Goal: Task Accomplishment & Management: Manage account settings

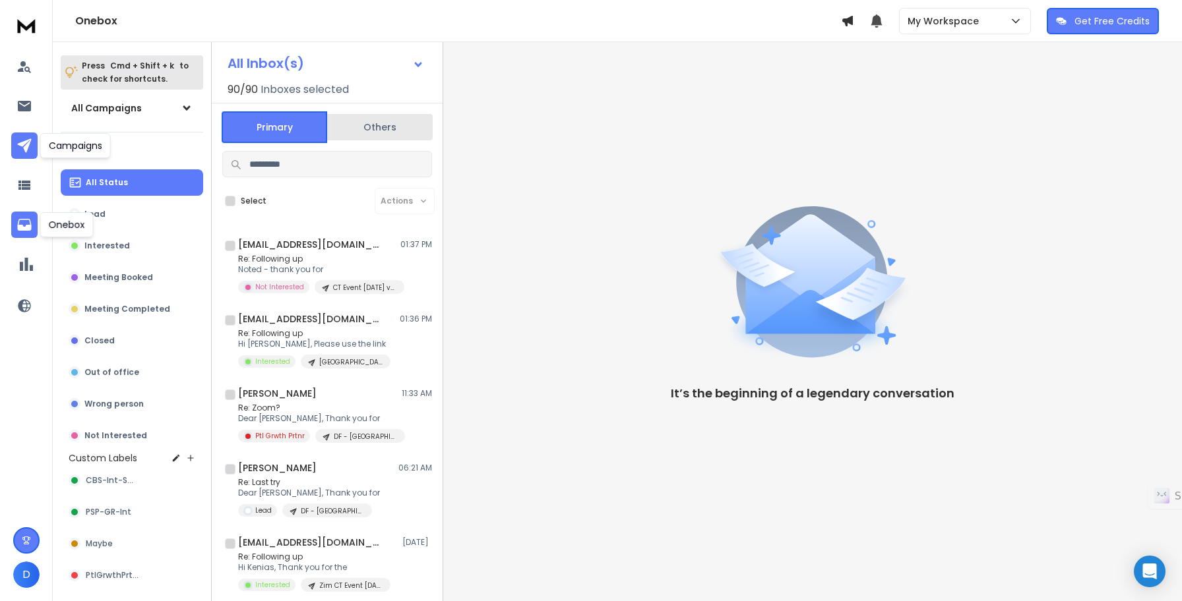
click at [26, 154] on link at bounding box center [24, 146] width 26 height 26
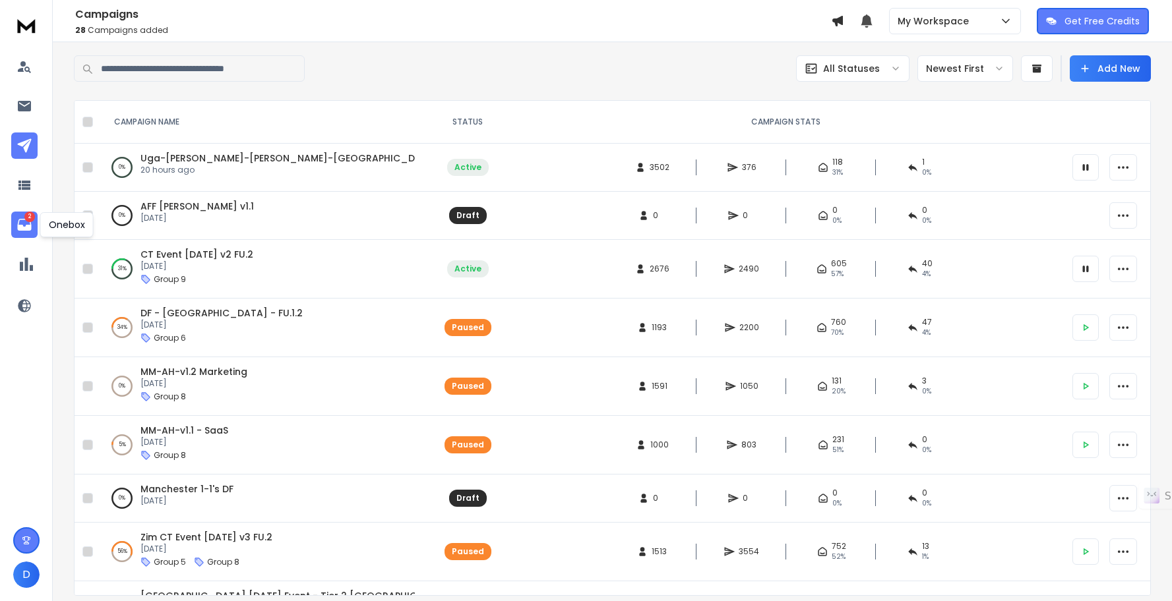
click at [28, 217] on p "2" at bounding box center [29, 217] width 11 height 11
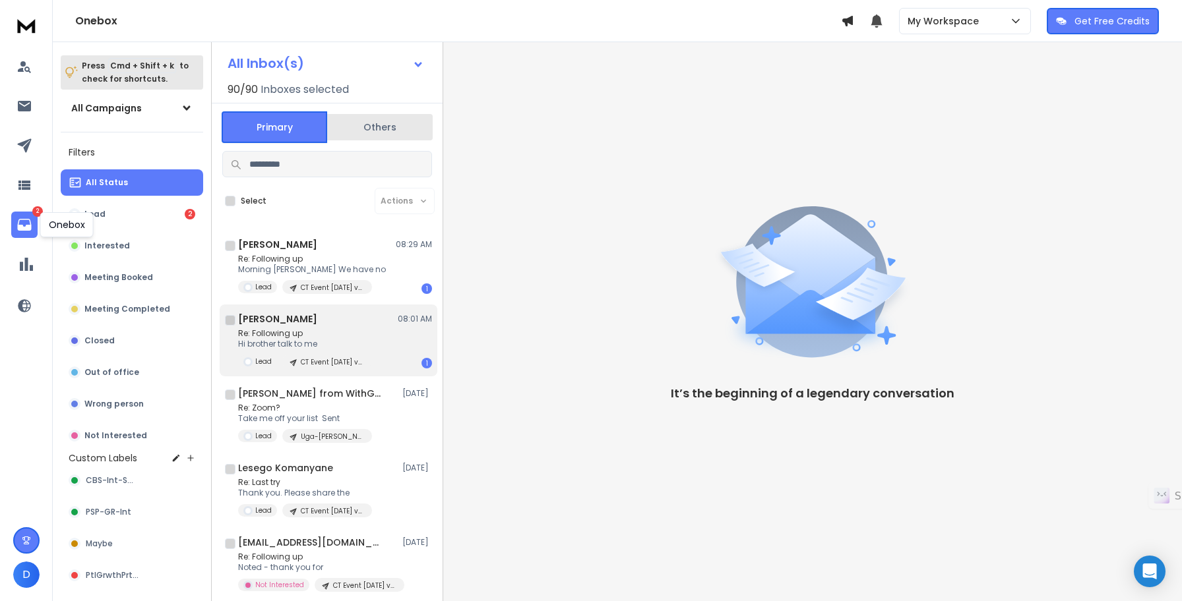
click at [378, 323] on div "[PERSON_NAME] 08:01 AM" at bounding box center [335, 319] width 194 height 13
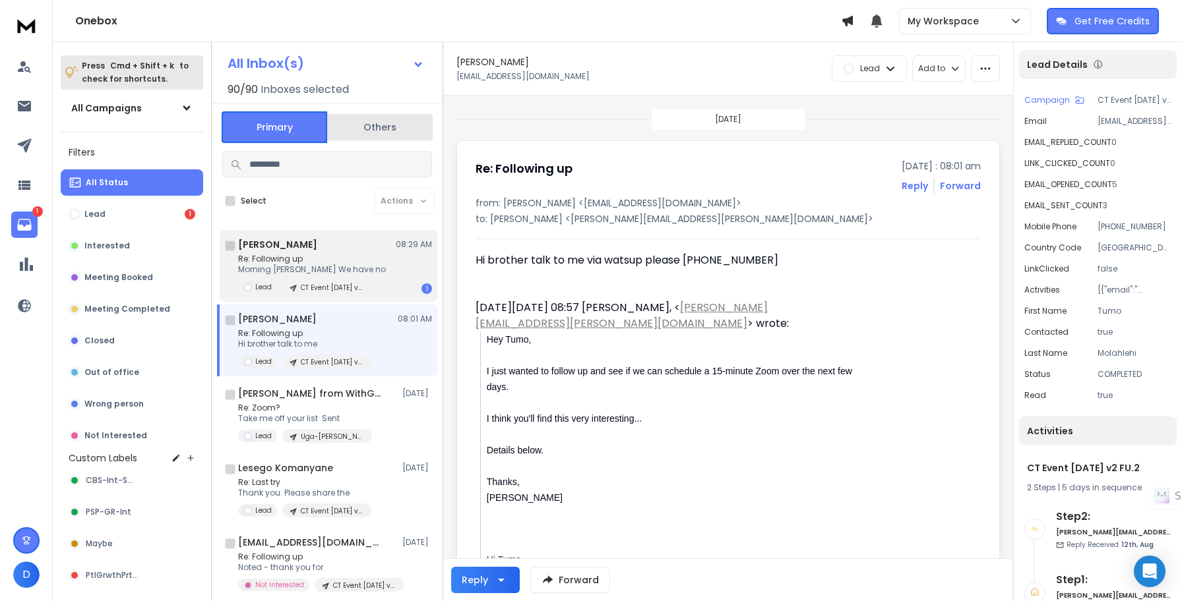
click at [296, 267] on p "Morning [PERSON_NAME] We have no" at bounding box center [312, 269] width 148 height 11
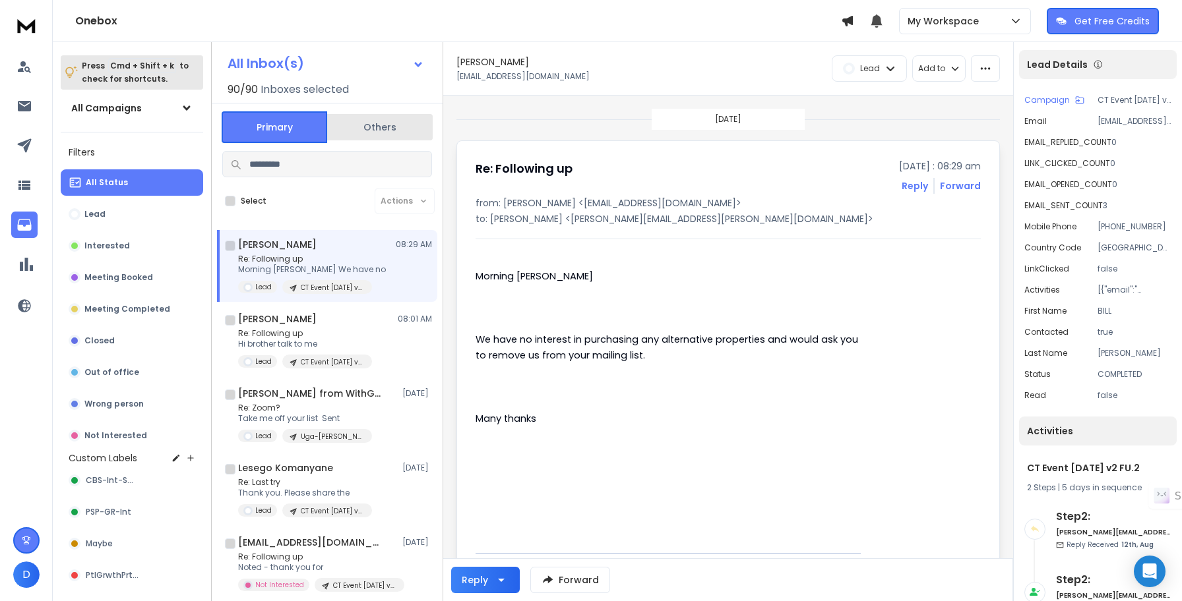
click at [915, 186] on button "Reply" at bounding box center [914, 185] width 26 height 13
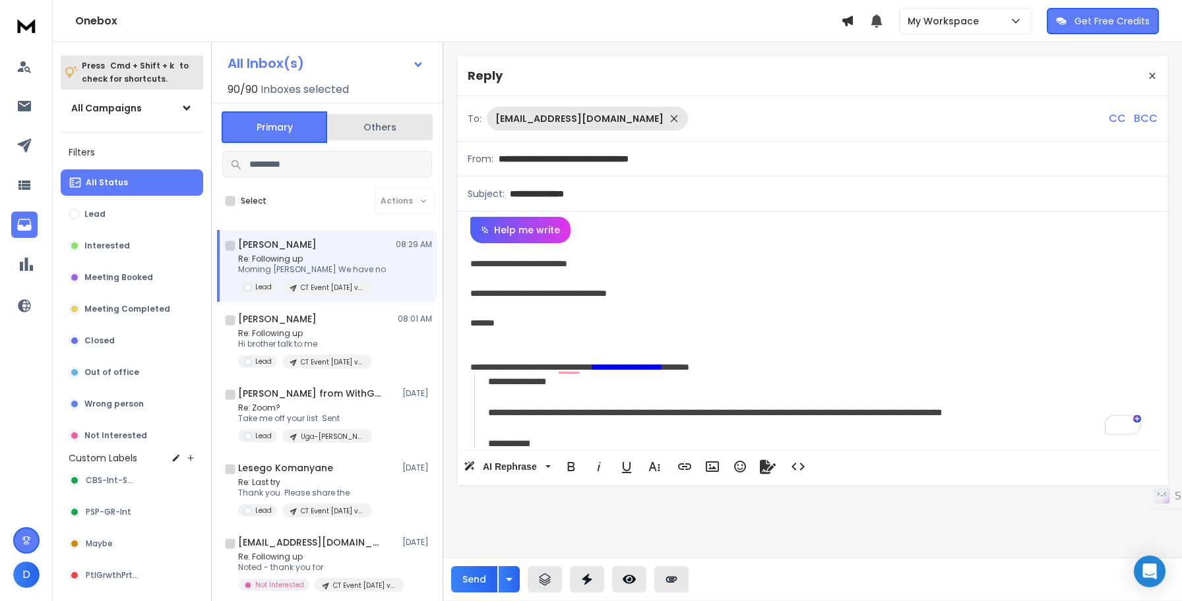
click at [479, 586] on button "Send" at bounding box center [474, 579] width 46 height 26
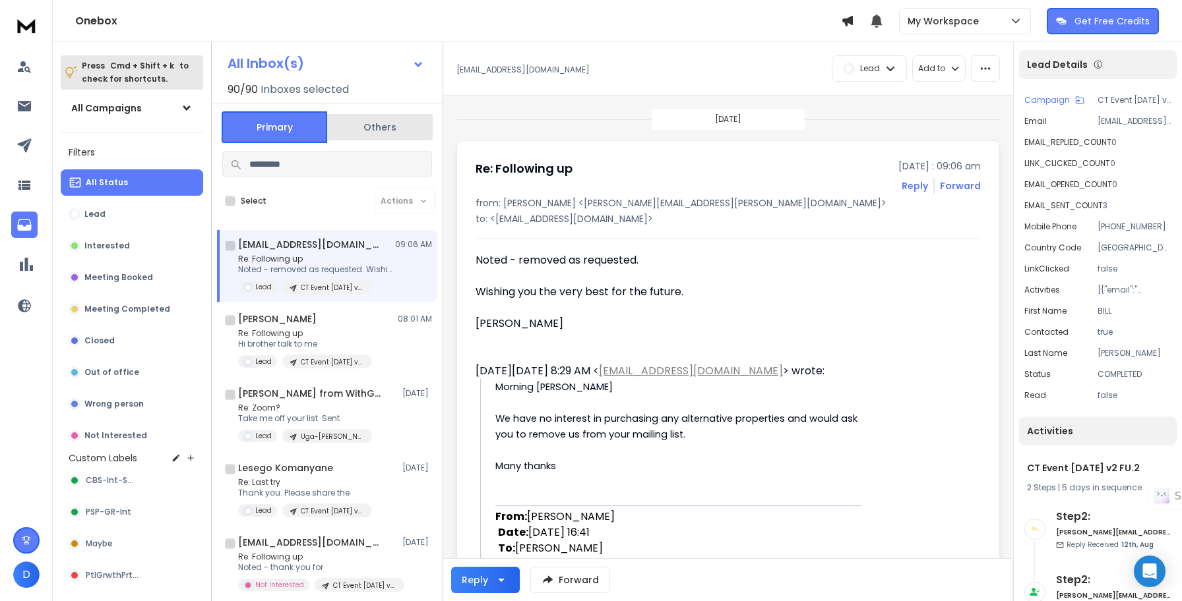
click at [922, 67] on p "Add to" at bounding box center [931, 68] width 27 height 11
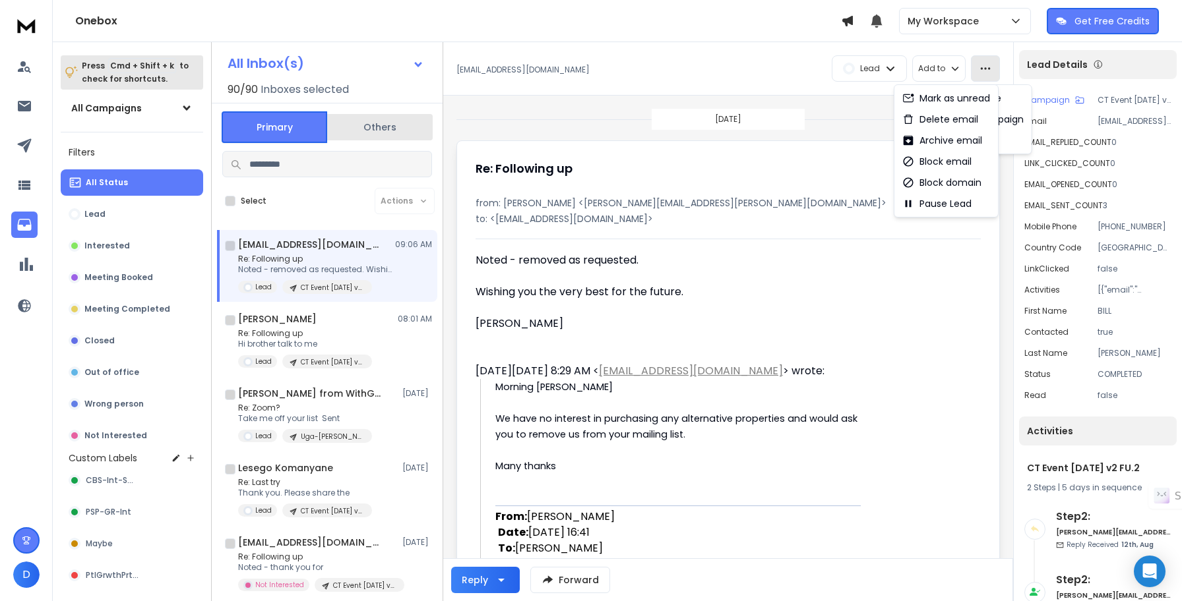
click at [994, 59] on button "button" at bounding box center [985, 68] width 29 height 26
click at [953, 164] on div "Block email" at bounding box center [936, 161] width 69 height 13
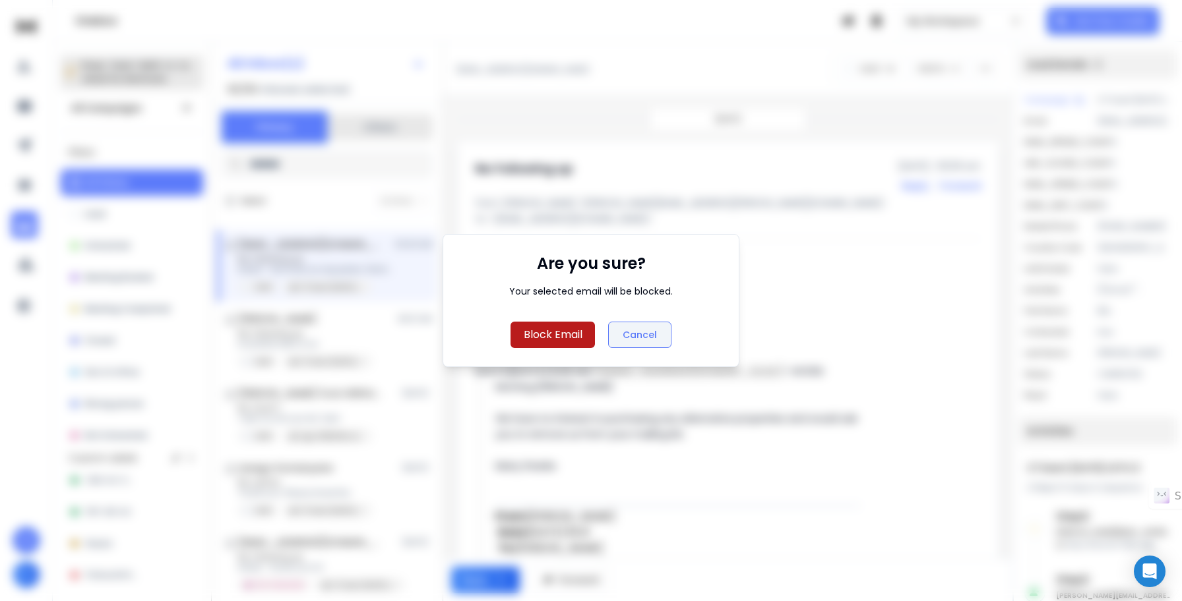
click at [574, 332] on button "Block Email" at bounding box center [552, 335] width 84 height 26
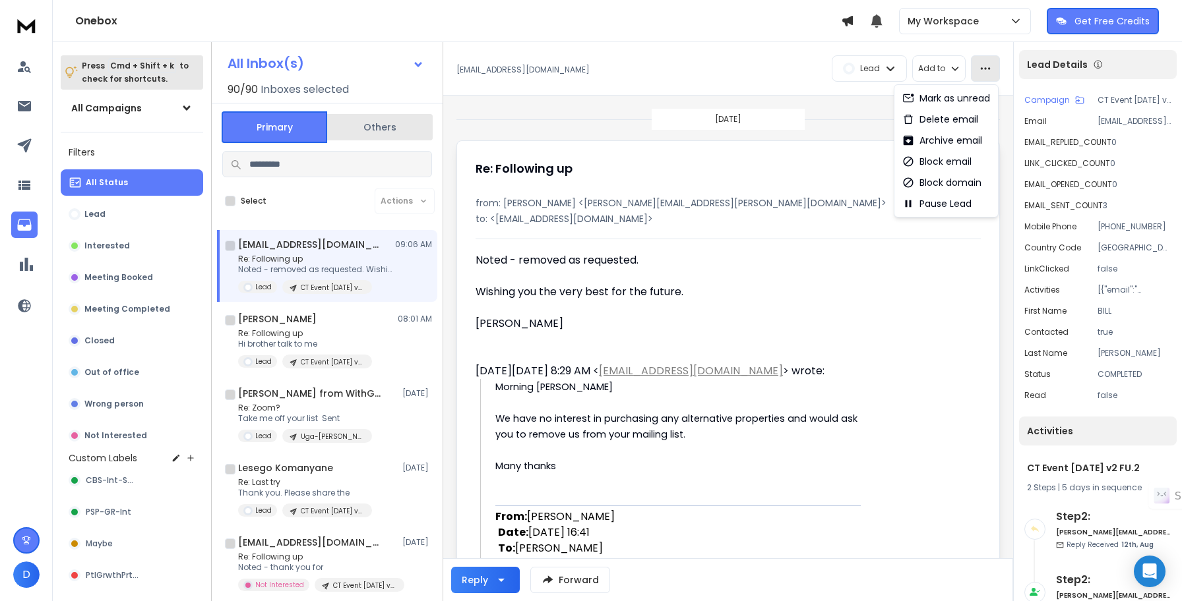
click at [989, 70] on icon "button" at bounding box center [985, 69] width 12 height 12
click at [955, 160] on div "Block email" at bounding box center [936, 161] width 69 height 13
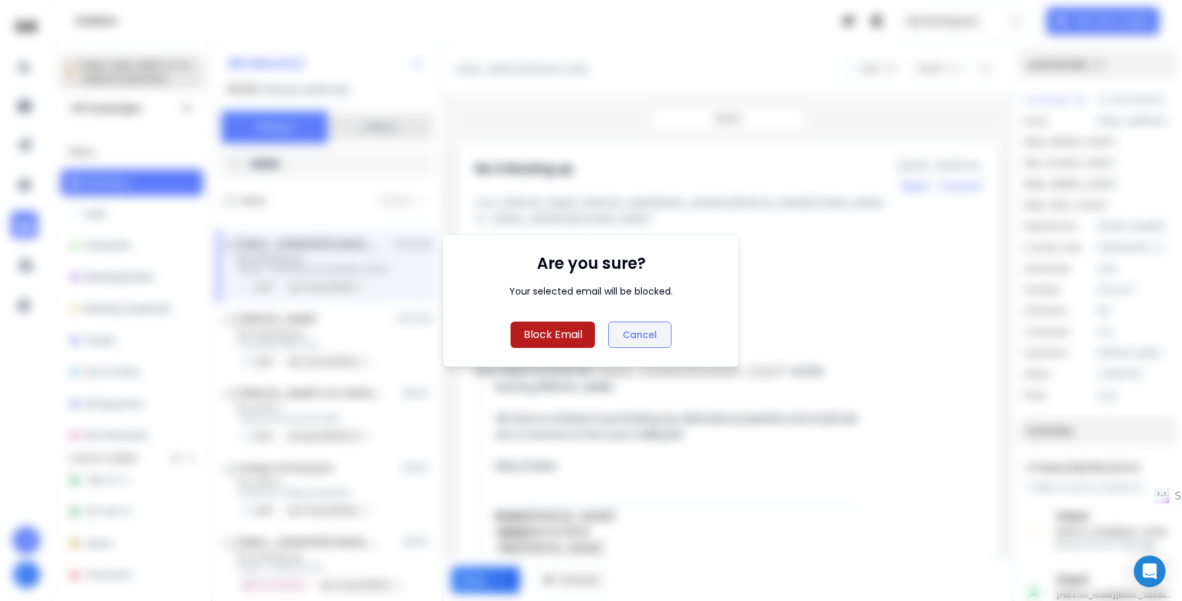
click at [548, 335] on button "Block Email" at bounding box center [552, 335] width 84 height 26
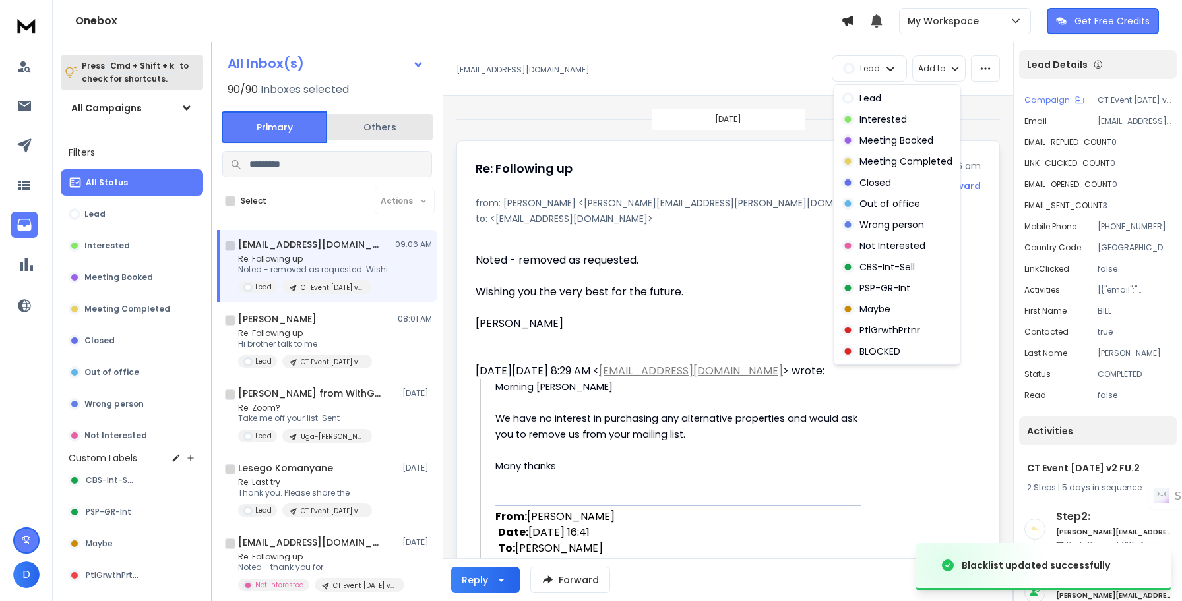
click at [897, 70] on div "Lead" at bounding box center [869, 68] width 74 height 25
click at [876, 355] on p "BLOCKED" at bounding box center [879, 351] width 41 height 13
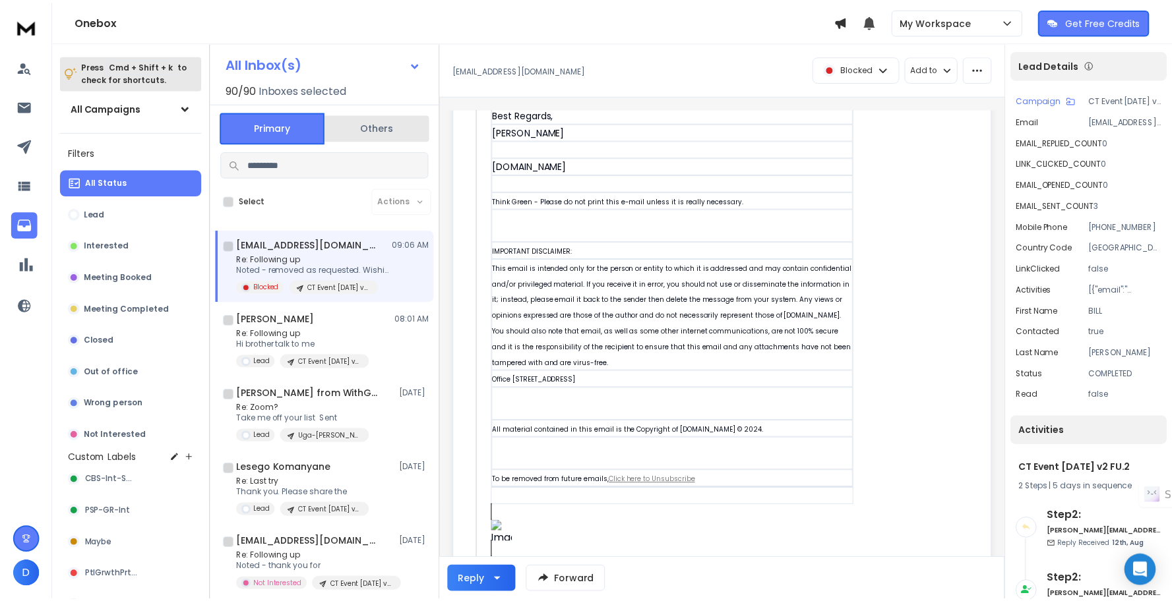
scroll to position [2738, 0]
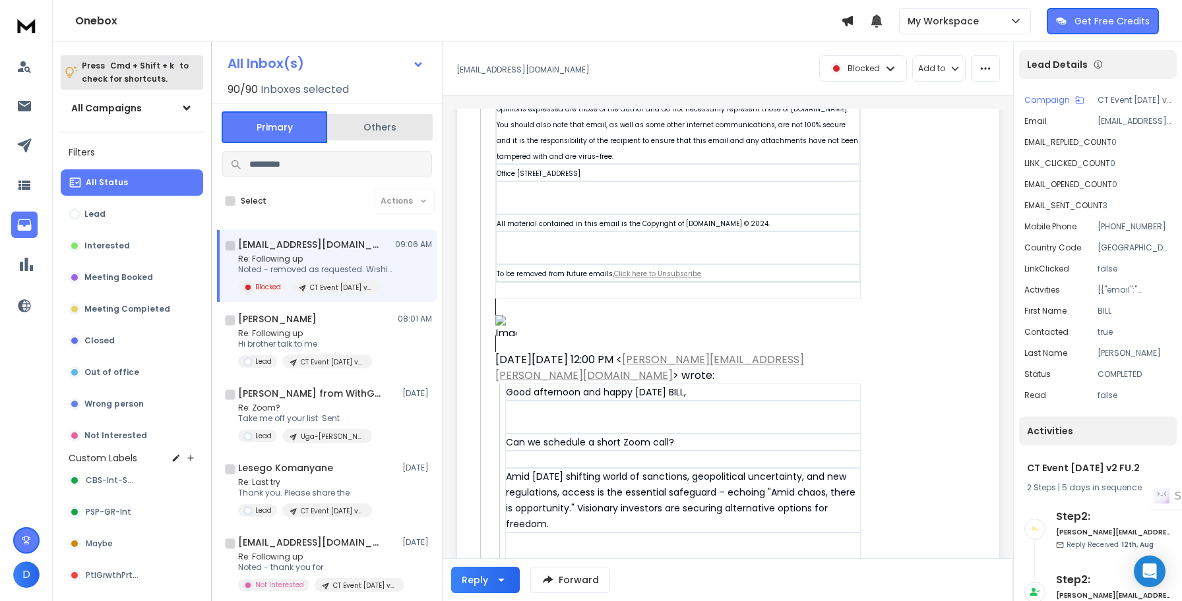
click at [646, 269] on link "Click here to Unsubscribe" at bounding box center [657, 274] width 87 height 10
click at [25, 113] on icon at bounding box center [24, 106] width 16 height 16
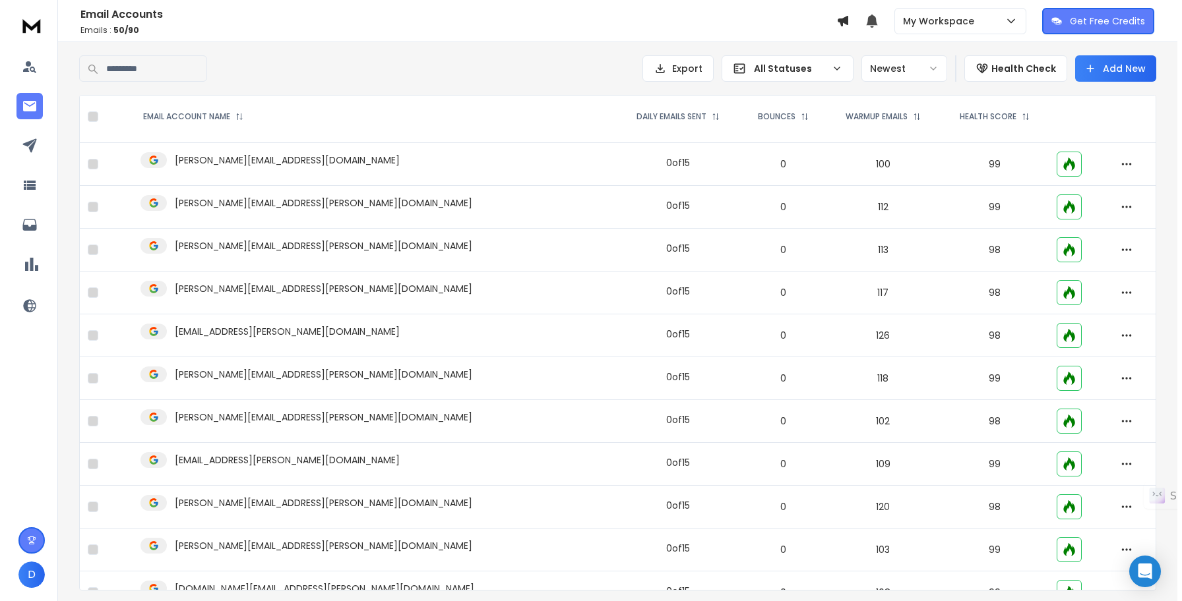
scroll to position [1561, 0]
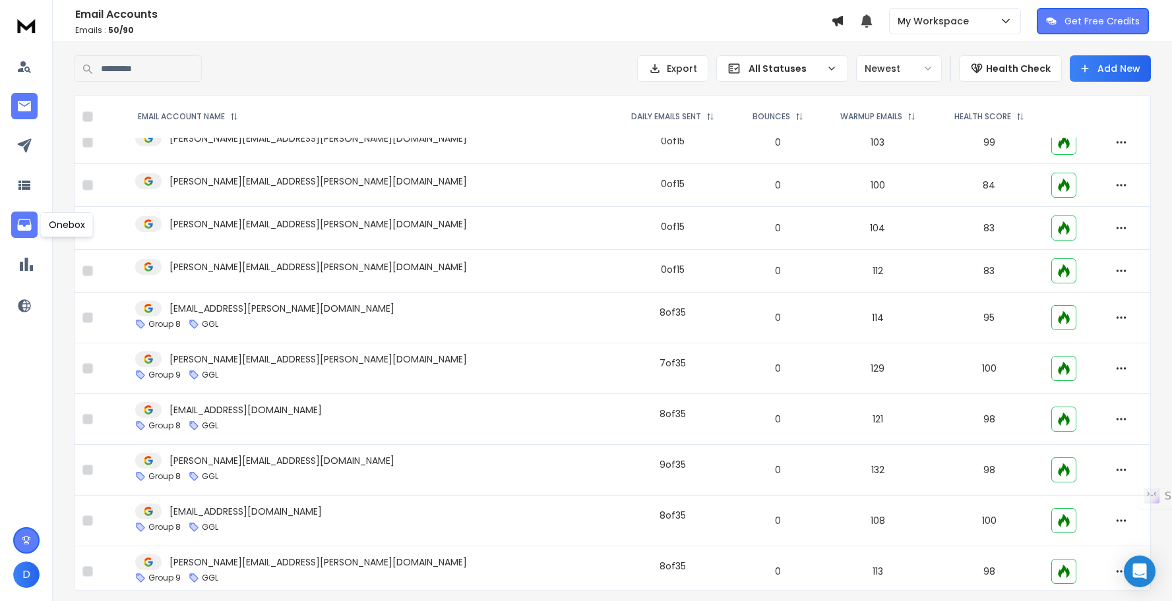
click at [18, 231] on icon at bounding box center [24, 225] width 16 height 16
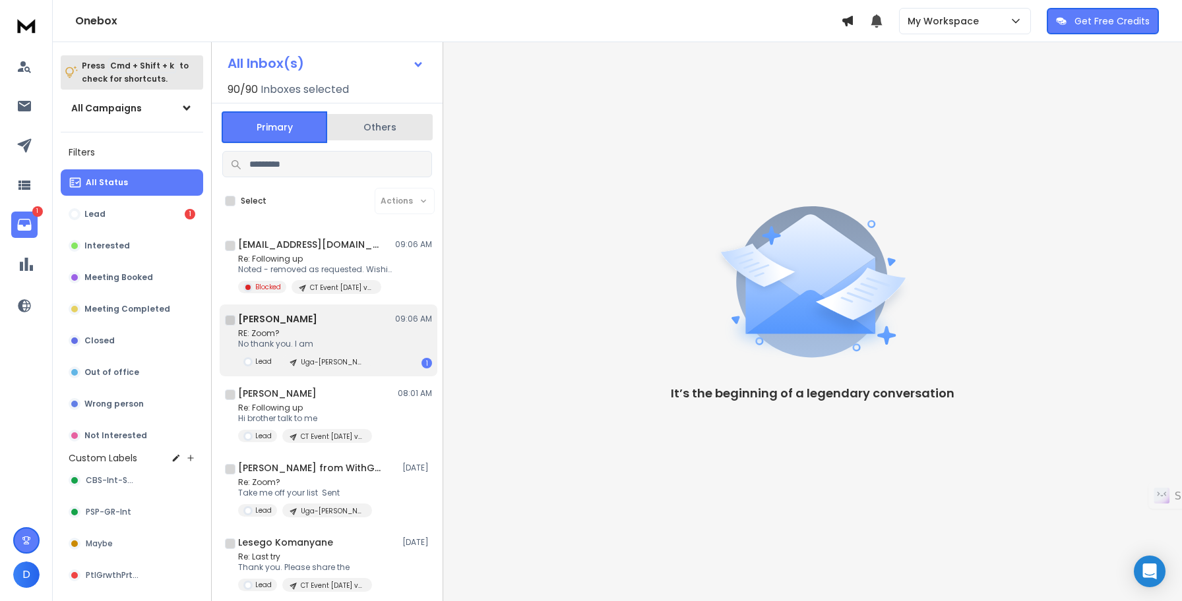
click at [347, 347] on p "No thank you. I am" at bounding box center [305, 344] width 134 height 11
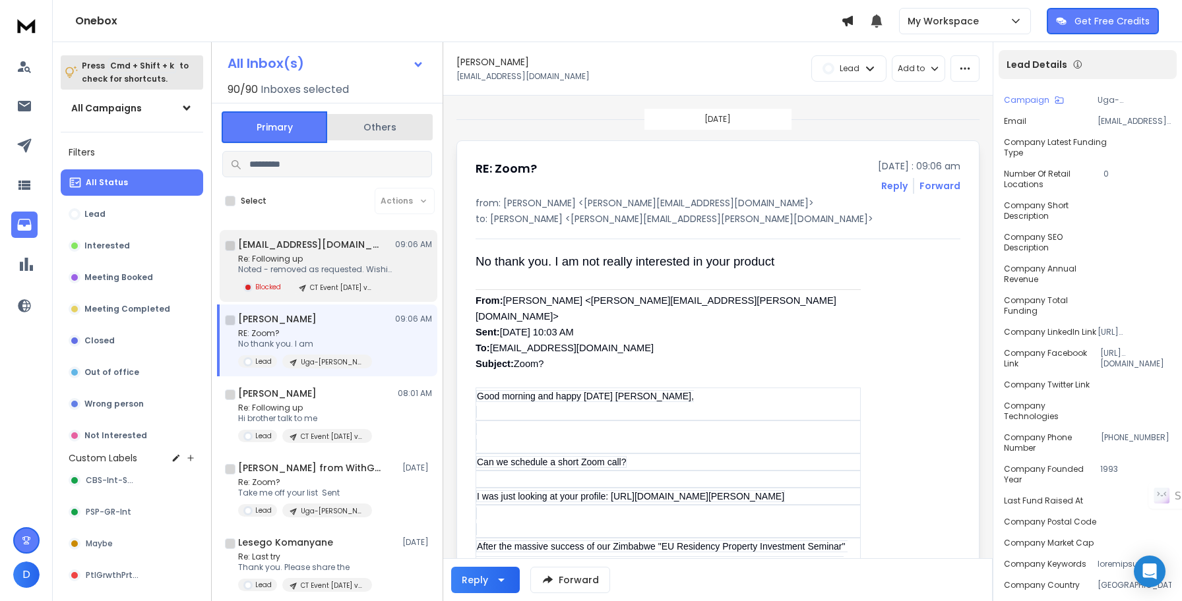
click at [324, 274] on p "Noted - removed as requested. Wishing" at bounding box center [317, 269] width 158 height 11
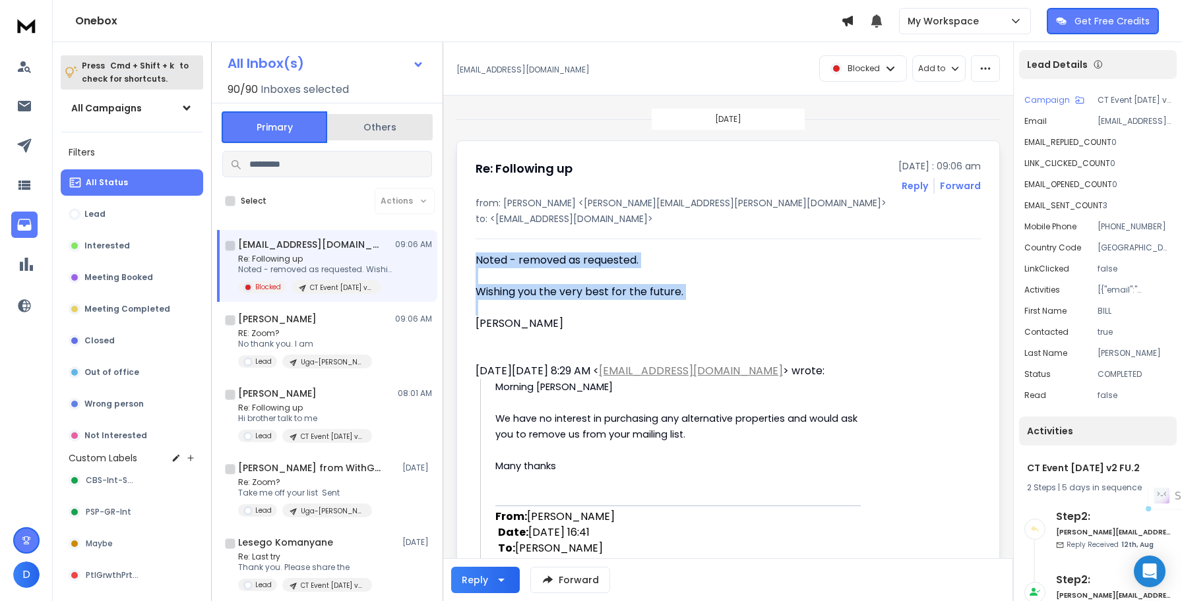
drag, startPoint x: 476, startPoint y: 262, endPoint x: 533, endPoint y: 301, distance: 68.9
copy div "Noted - removed as requested. Wishing you the very best for the future."
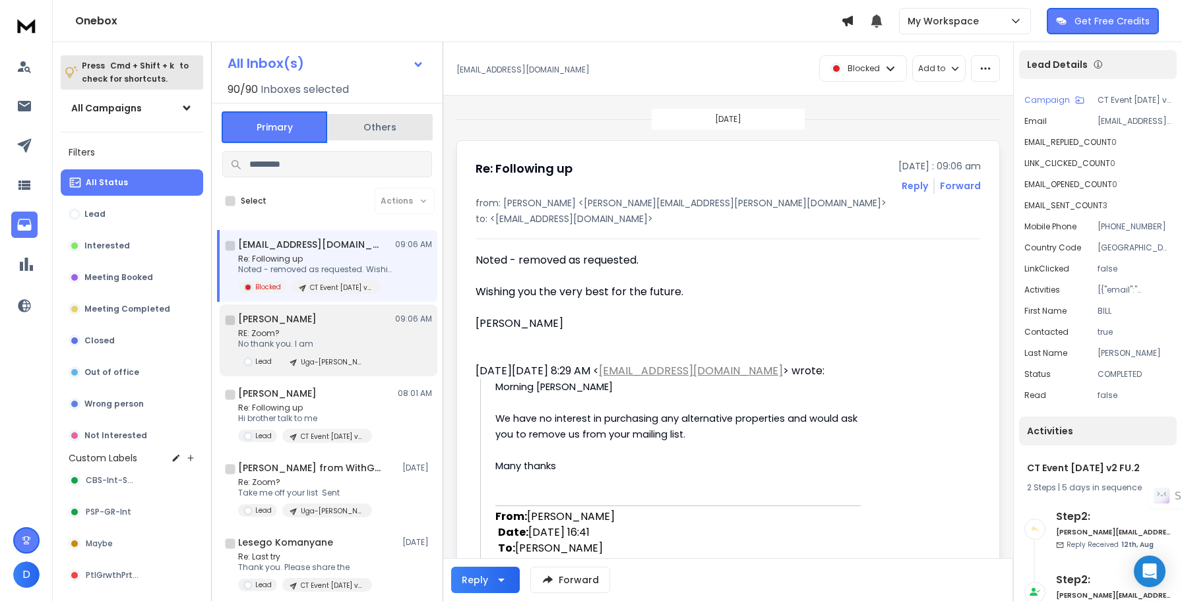
click at [324, 345] on p "No thank you. I am" at bounding box center [305, 344] width 134 height 11
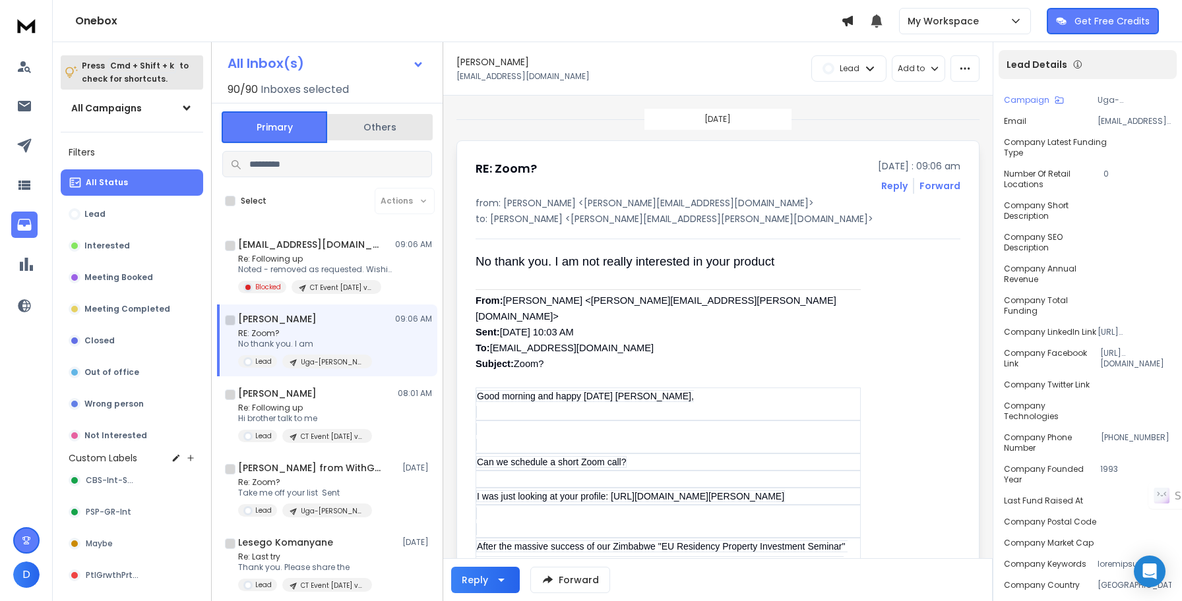
click at [907, 185] on button "Reply" at bounding box center [894, 185] width 26 height 13
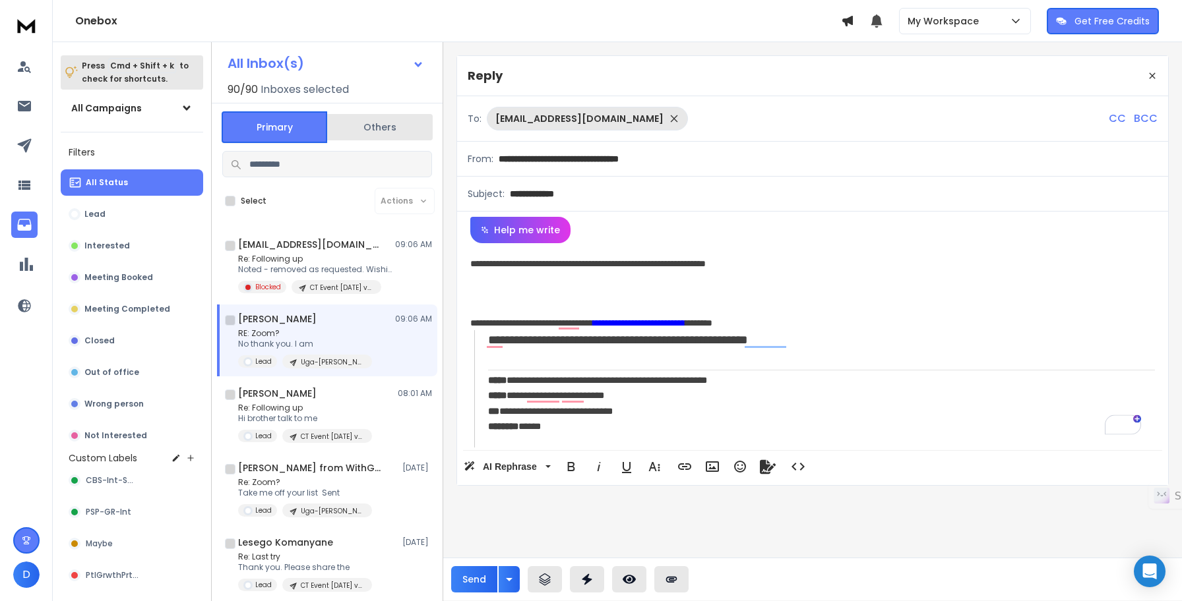
click at [600, 266] on div "**********" at bounding box center [805, 263] width 671 height 15
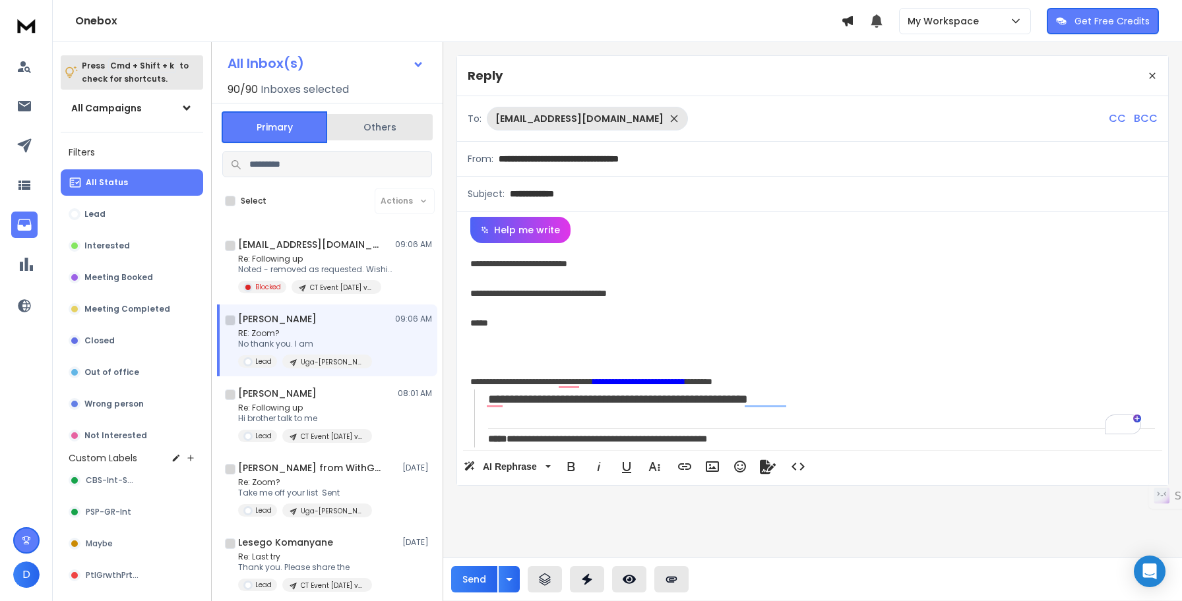
click at [583, 266] on div "**********" at bounding box center [805, 263] width 671 height 15
click at [502, 263] on div "**********" at bounding box center [805, 263] width 671 height 15
click at [632, 267] on div "**********" at bounding box center [805, 263] width 671 height 15
click at [669, 295] on div "**********" at bounding box center [805, 293] width 671 height 15
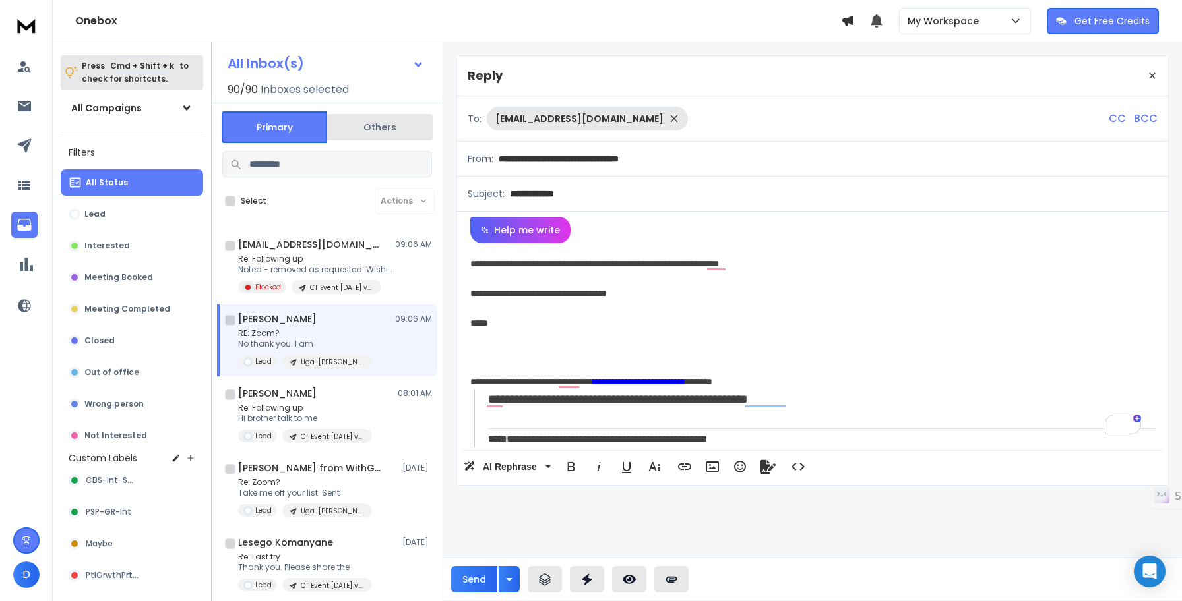
click at [482, 577] on button "Send" at bounding box center [474, 579] width 46 height 26
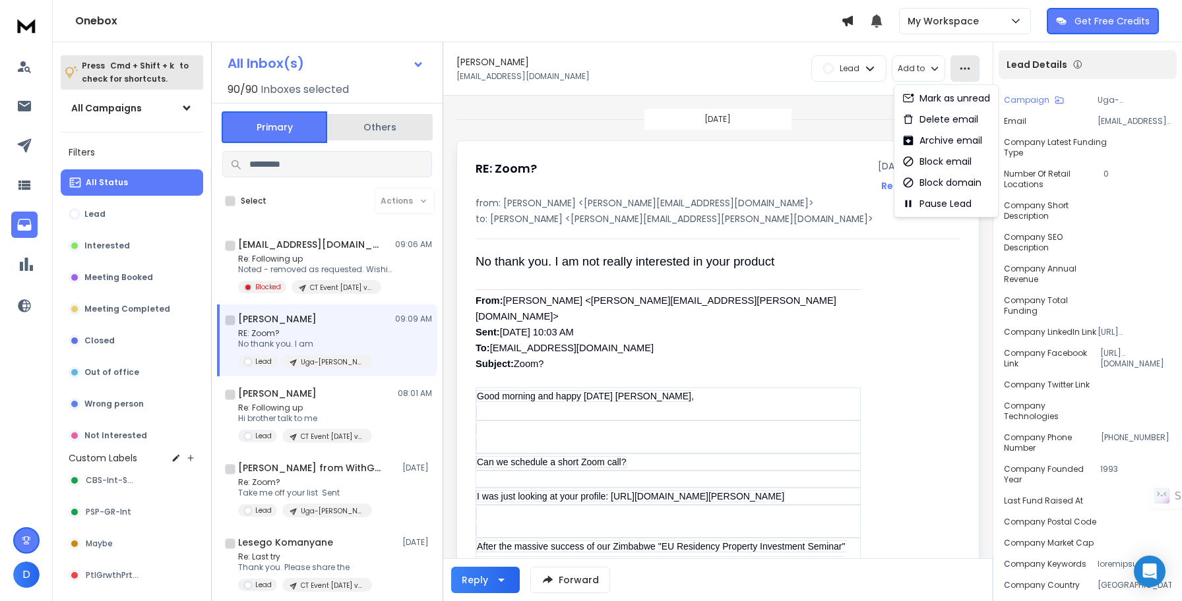
click at [971, 69] on icon "button" at bounding box center [965, 69] width 12 height 12
click at [942, 159] on div "Block email" at bounding box center [936, 161] width 69 height 13
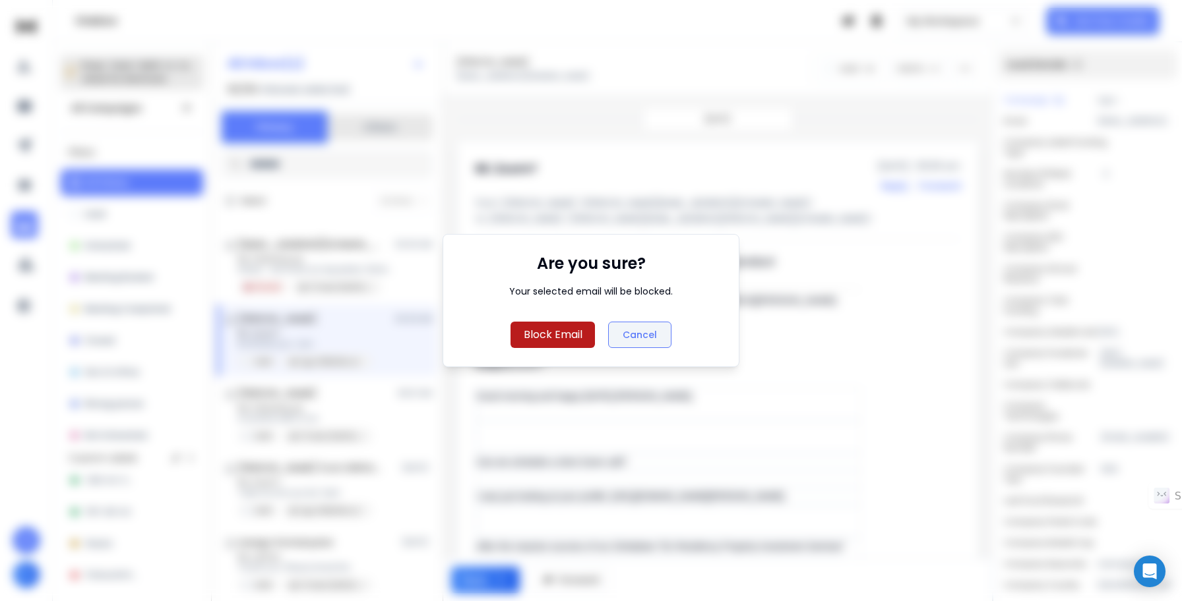
click at [573, 346] on button "Block Email" at bounding box center [552, 335] width 84 height 26
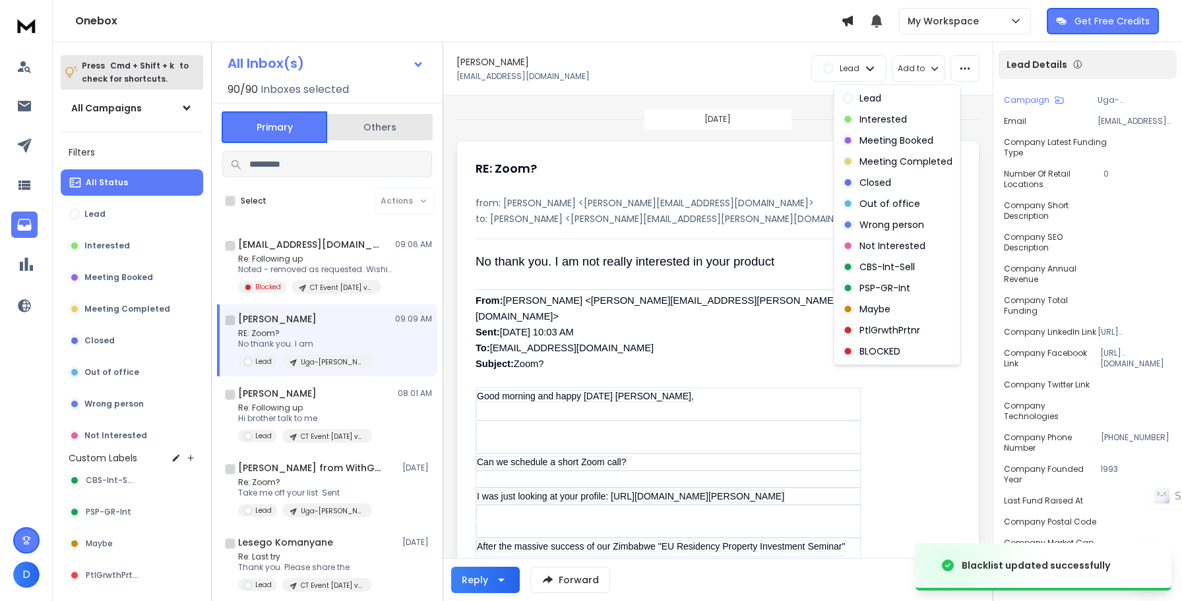
click at [882, 62] on div "Lead" at bounding box center [849, 68] width 74 height 25
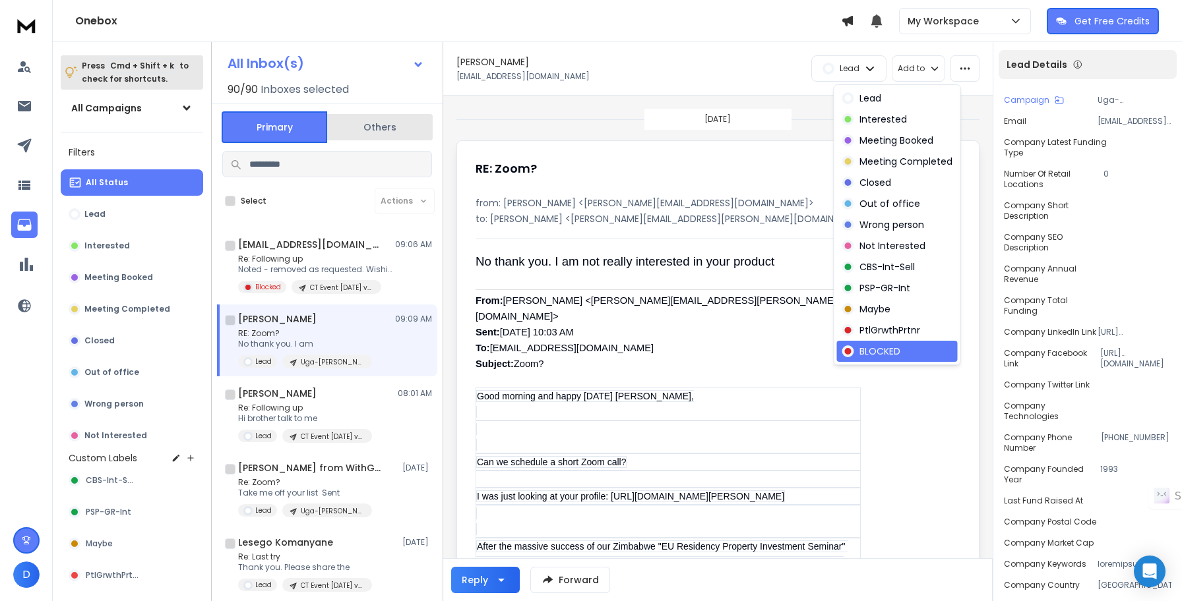
click at [857, 357] on div "BLOCKED" at bounding box center [871, 351] width 58 height 13
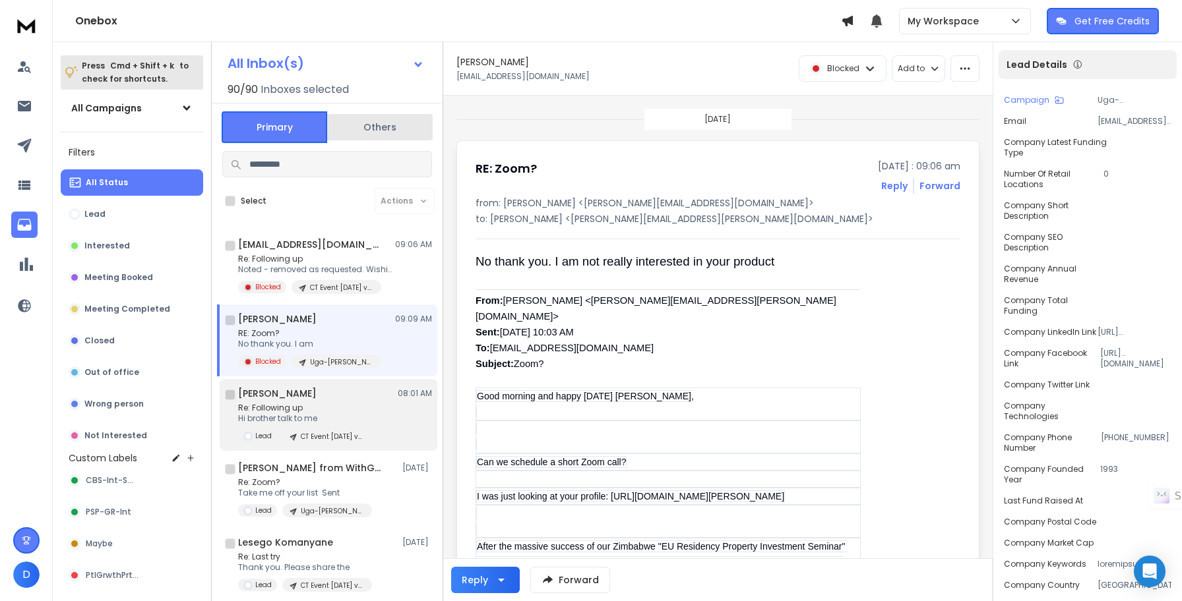
click at [314, 419] on p "Hi brother talk to me" at bounding box center [305, 418] width 134 height 11
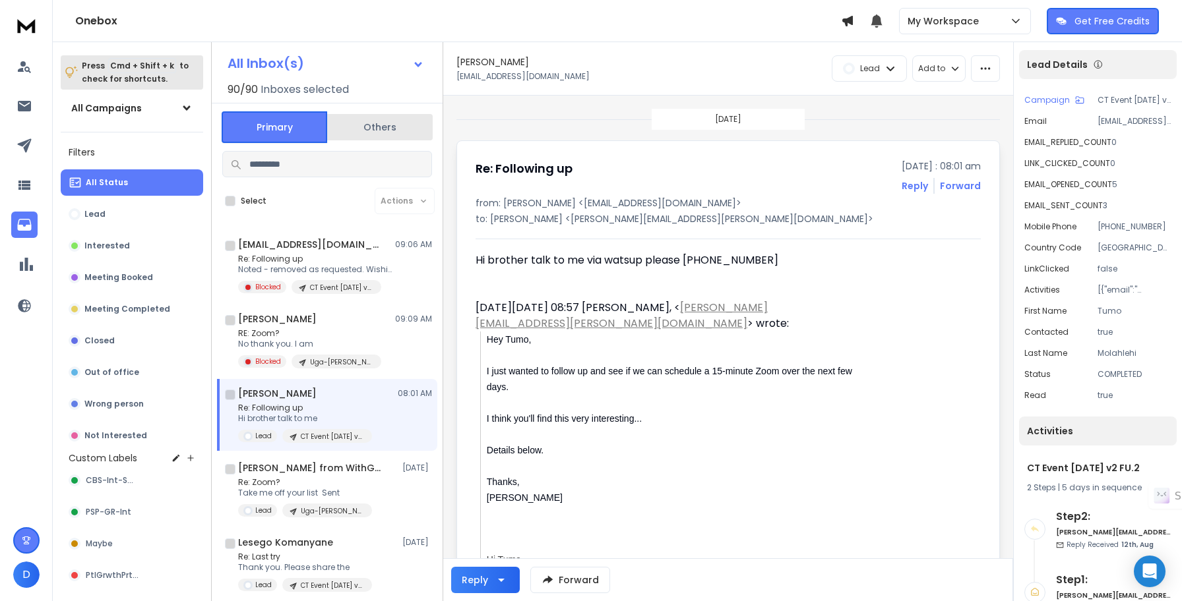
click at [721, 262] on p "Hi brother talk to me via watsup please [PHONE_NUMBER]" at bounding box center [667, 261] width 385 height 16
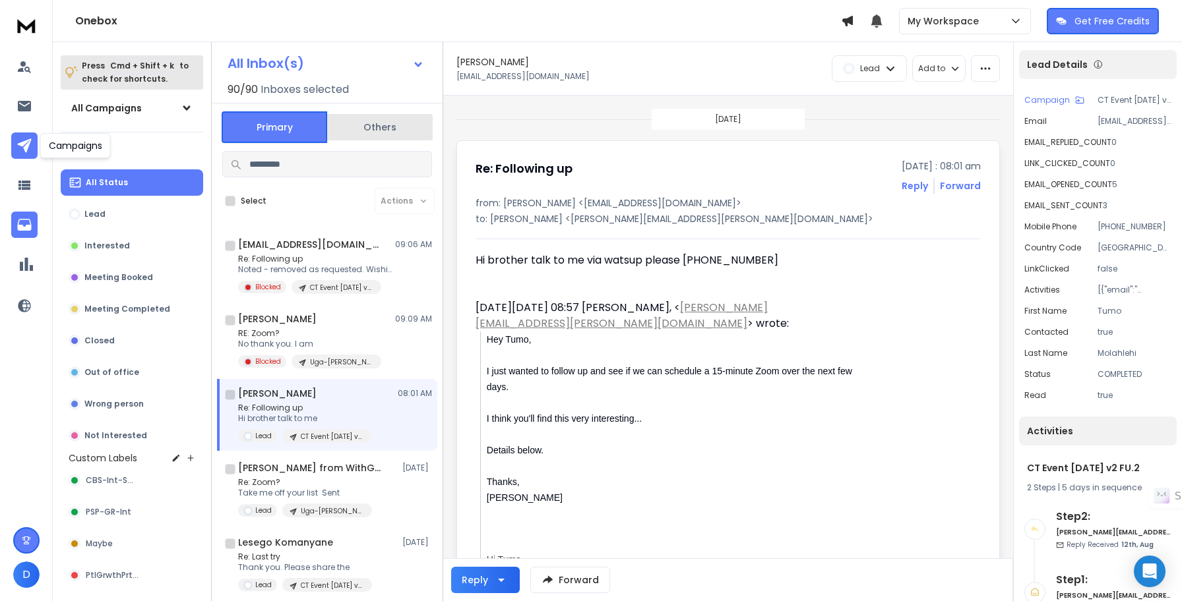
click at [20, 148] on icon at bounding box center [24, 146] width 16 height 16
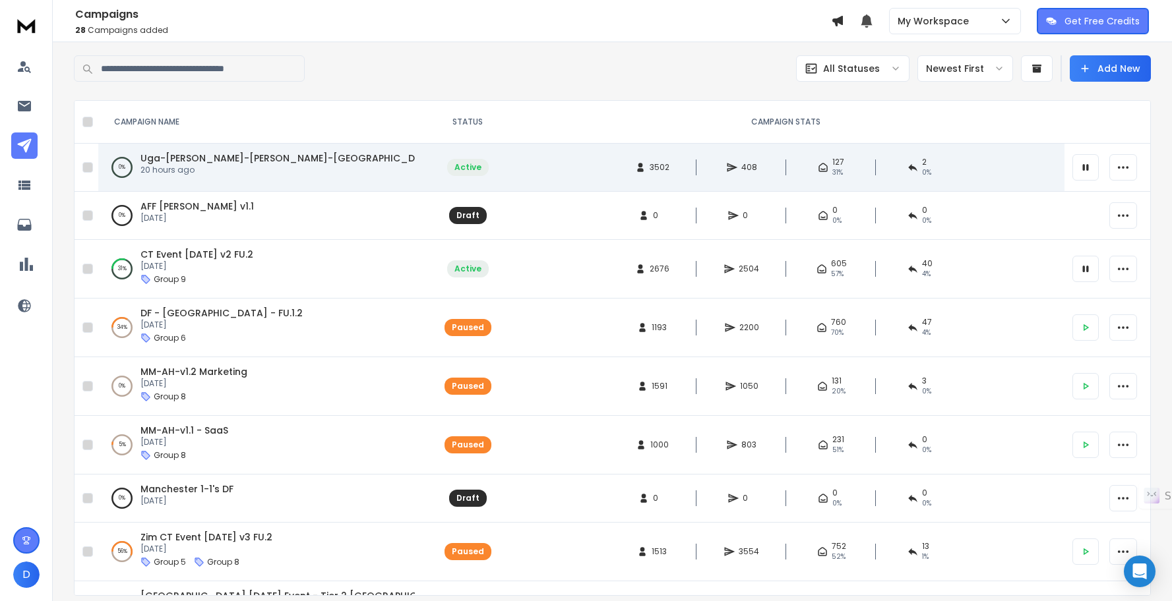
click at [149, 156] on span "Uga-[PERSON_NAME]-[PERSON_NAME]-[GEOGRAPHIC_DATA]" at bounding box center [289, 158] width 298 height 13
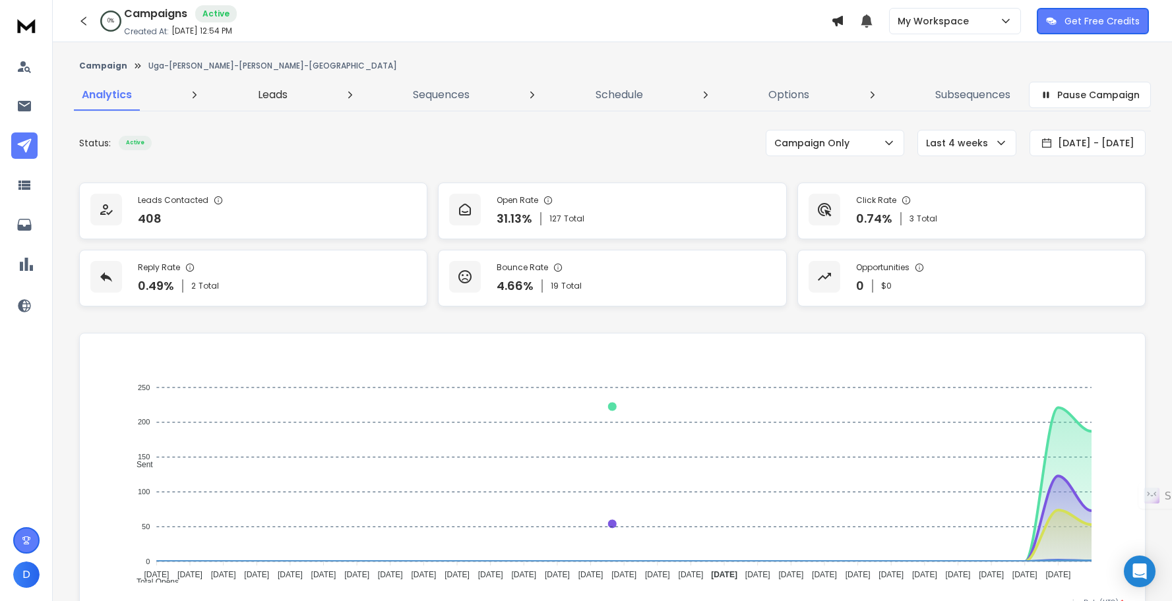
click at [276, 95] on p "Leads" at bounding box center [273, 95] width 30 height 16
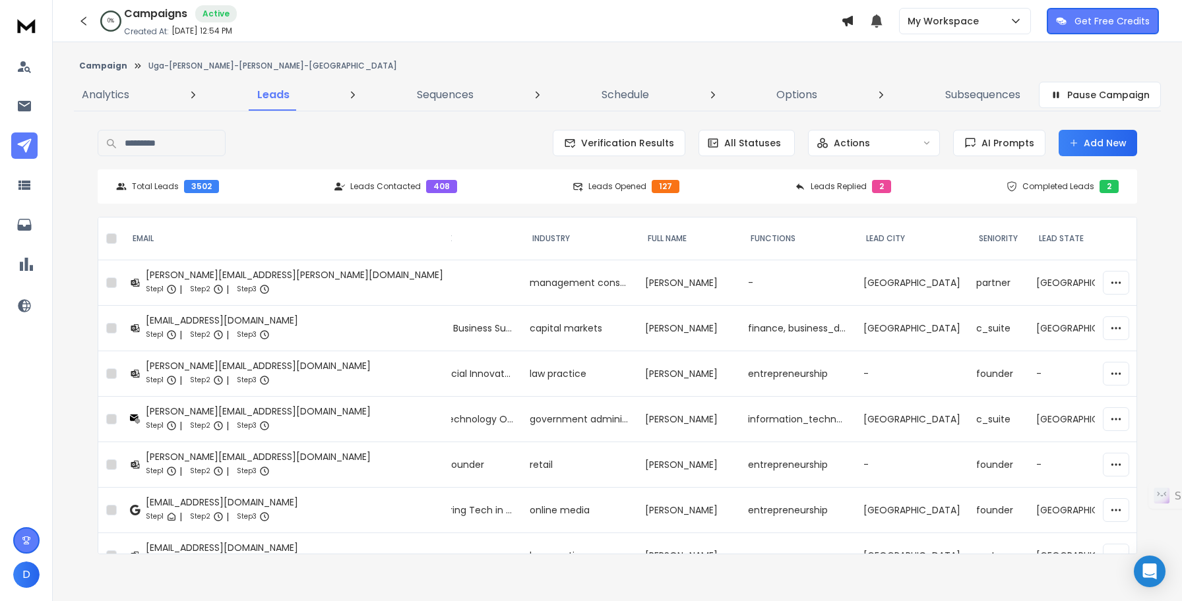
scroll to position [0, 723]
click at [1051, 96] on icon at bounding box center [1056, 95] width 12 height 12
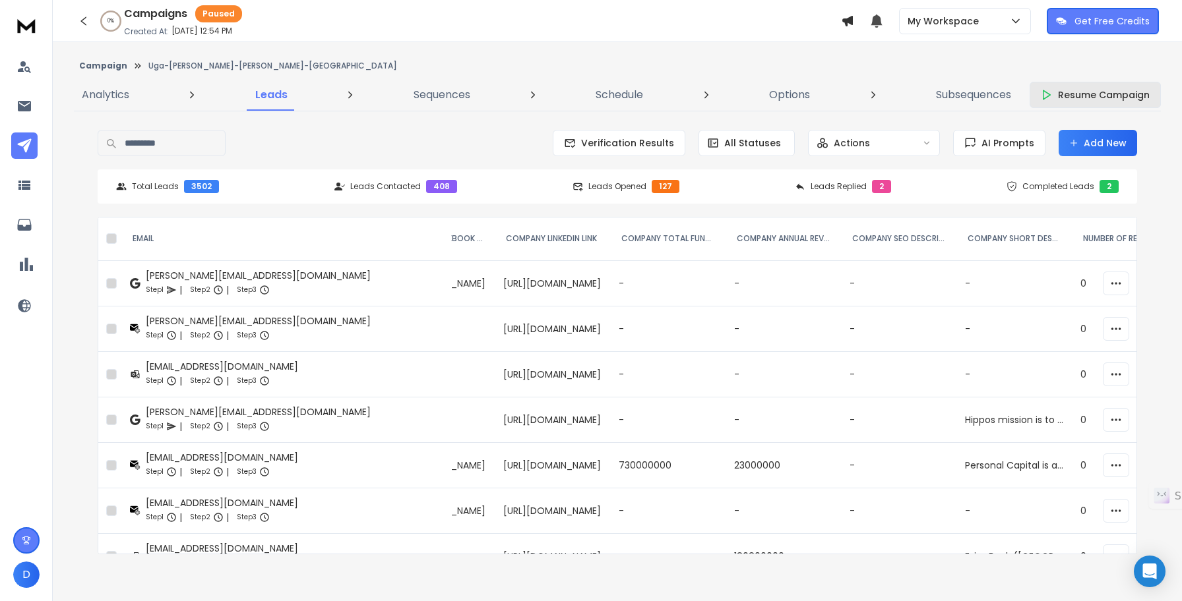
scroll to position [11100, 3845]
click at [877, 192] on div "2" at bounding box center [881, 186] width 19 height 13
click at [796, 185] on icon at bounding box center [800, 186] width 11 height 11
click at [742, 136] on p "All Statuses" at bounding box center [752, 142] width 57 height 13
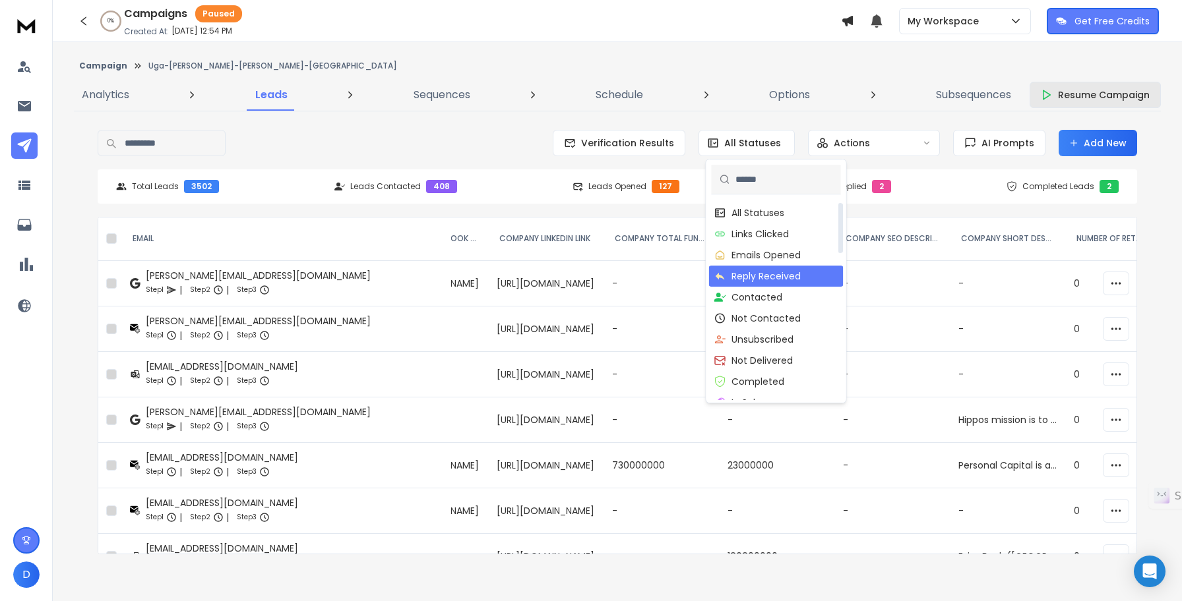
click at [783, 276] on p "Reply Received" at bounding box center [765, 276] width 69 height 13
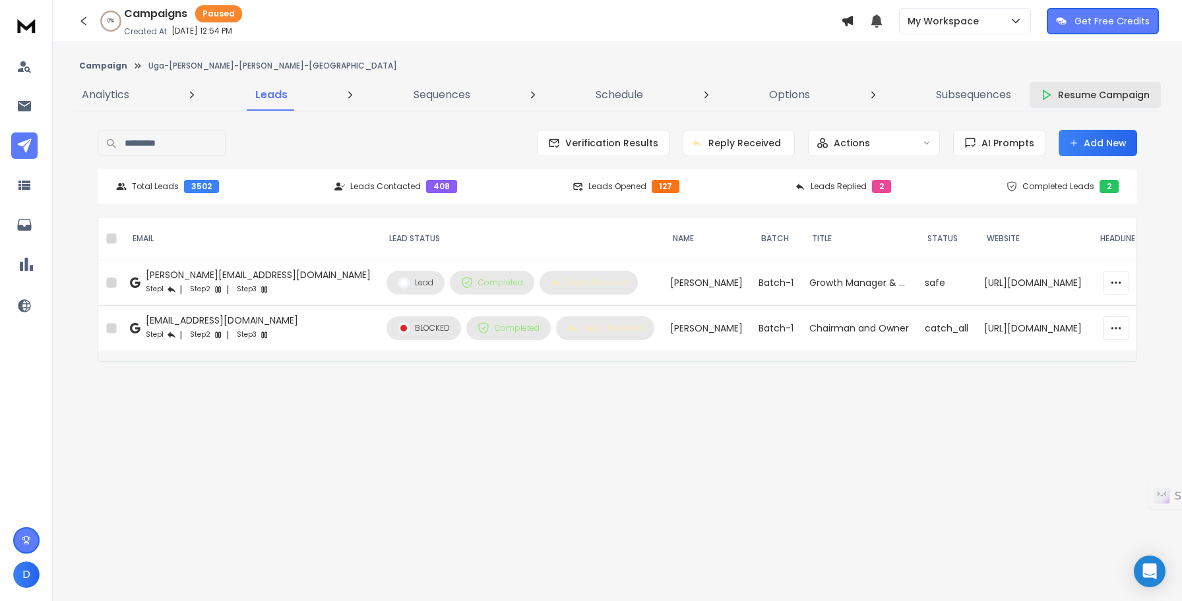
click at [224, 276] on div "[PERSON_NAME][EMAIL_ADDRESS][DOMAIN_NAME]" at bounding box center [258, 274] width 225 height 13
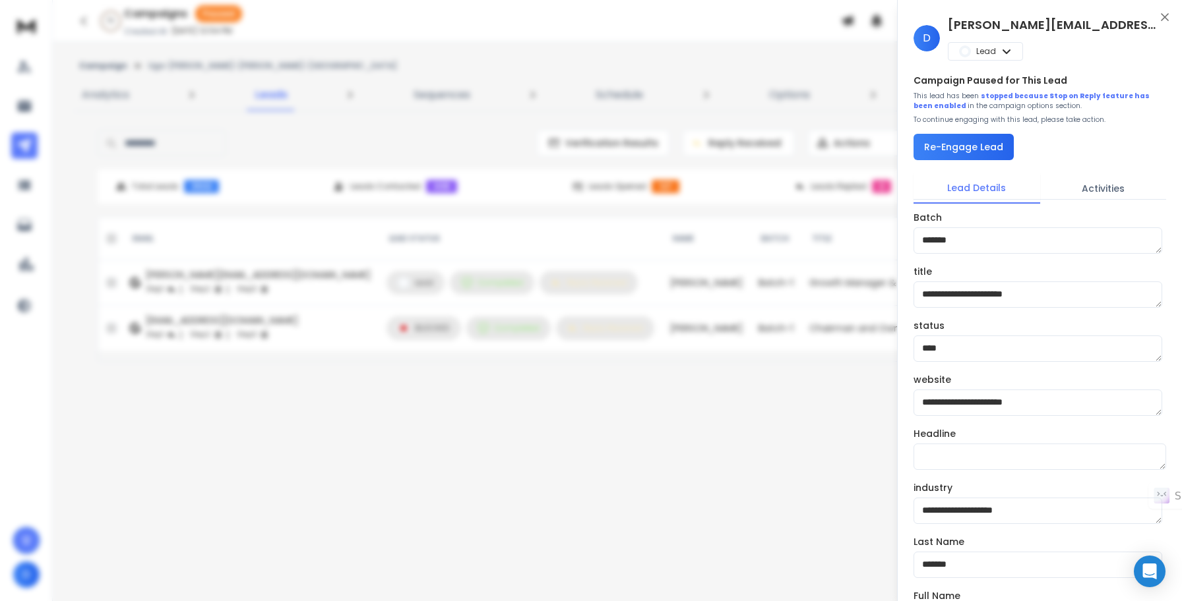
click at [680, 331] on div at bounding box center [591, 300] width 1182 height 601
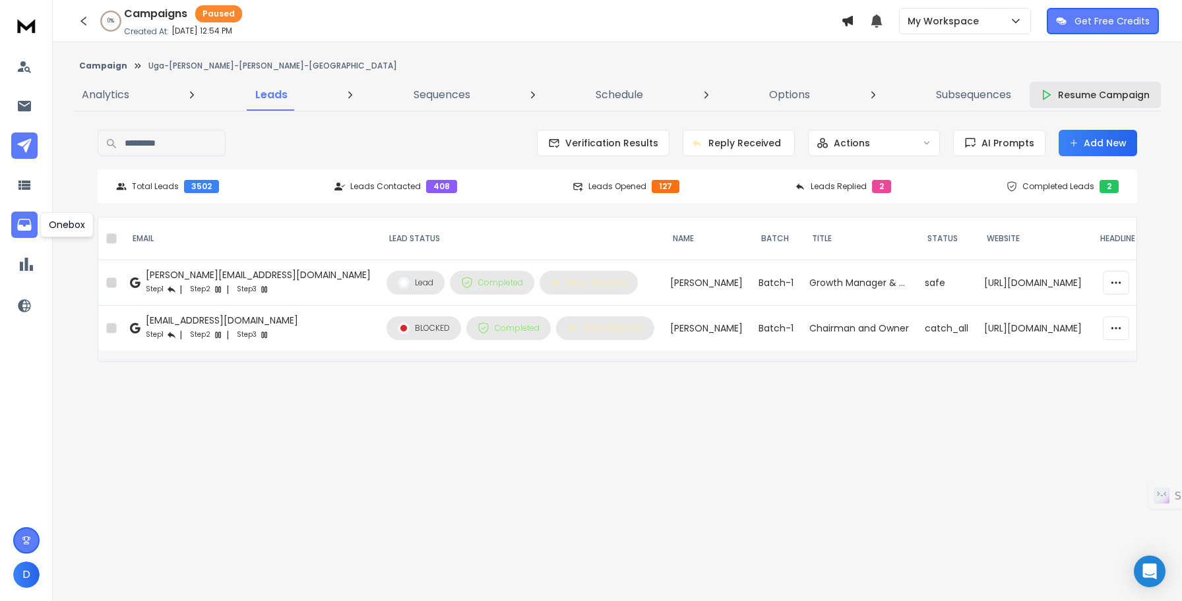
click at [18, 217] on icon at bounding box center [24, 225] width 16 height 16
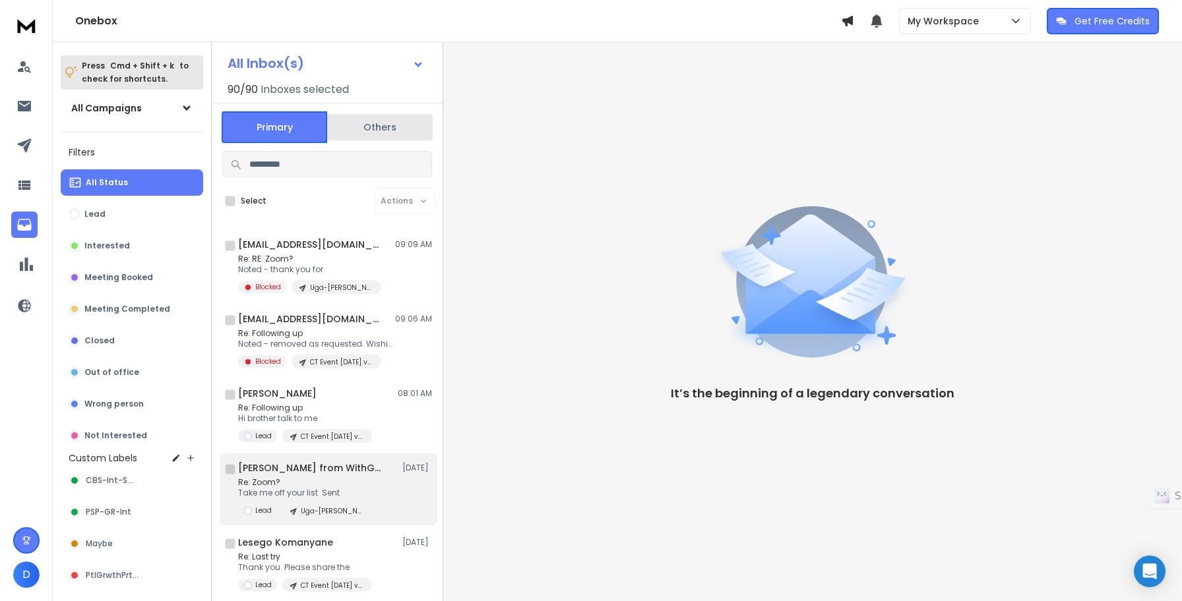
click at [348, 497] on p "Take me off your list Sent" at bounding box center [305, 493] width 134 height 11
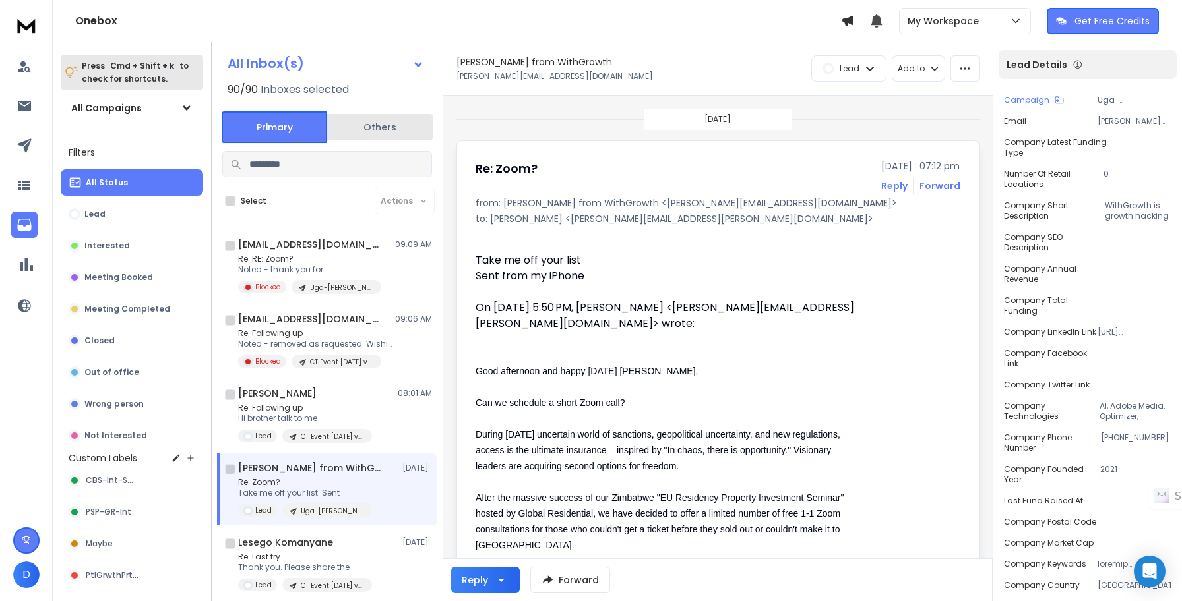
click at [886, 73] on div "Lead" at bounding box center [849, 68] width 74 height 25
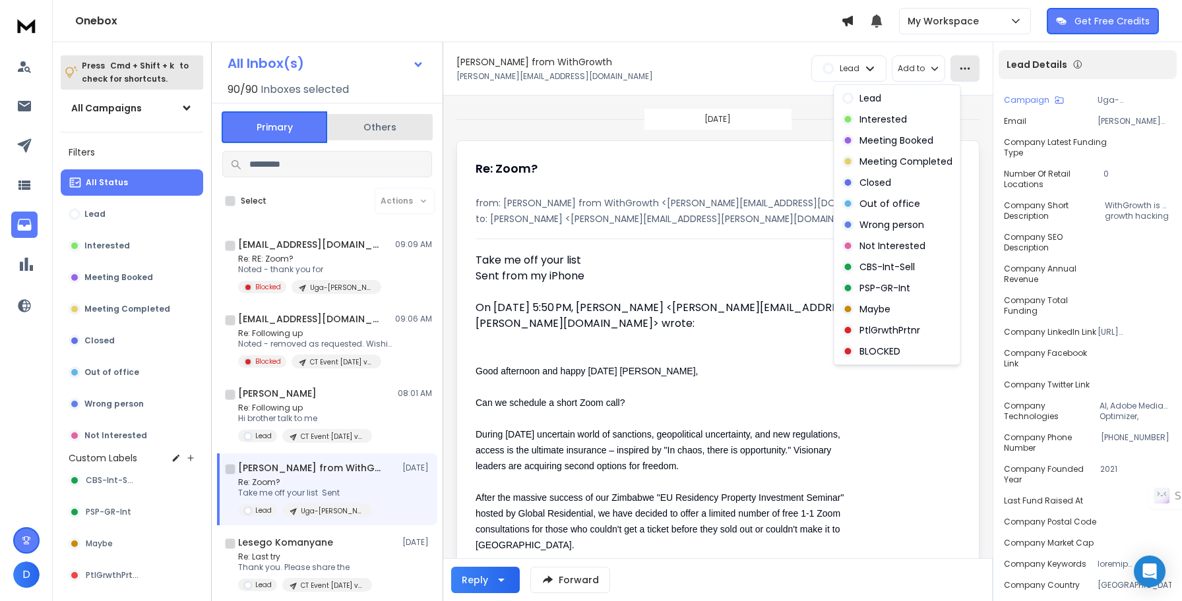
click at [971, 66] on icon "button" at bounding box center [965, 69] width 12 height 12
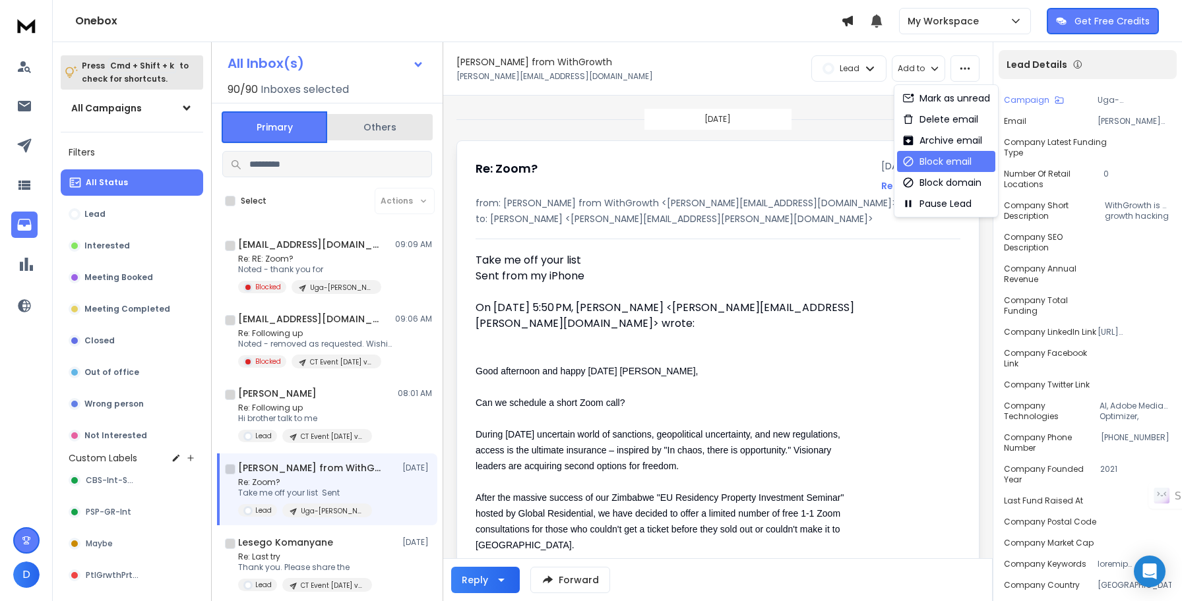
click at [959, 164] on div "Block email" at bounding box center [936, 161] width 69 height 13
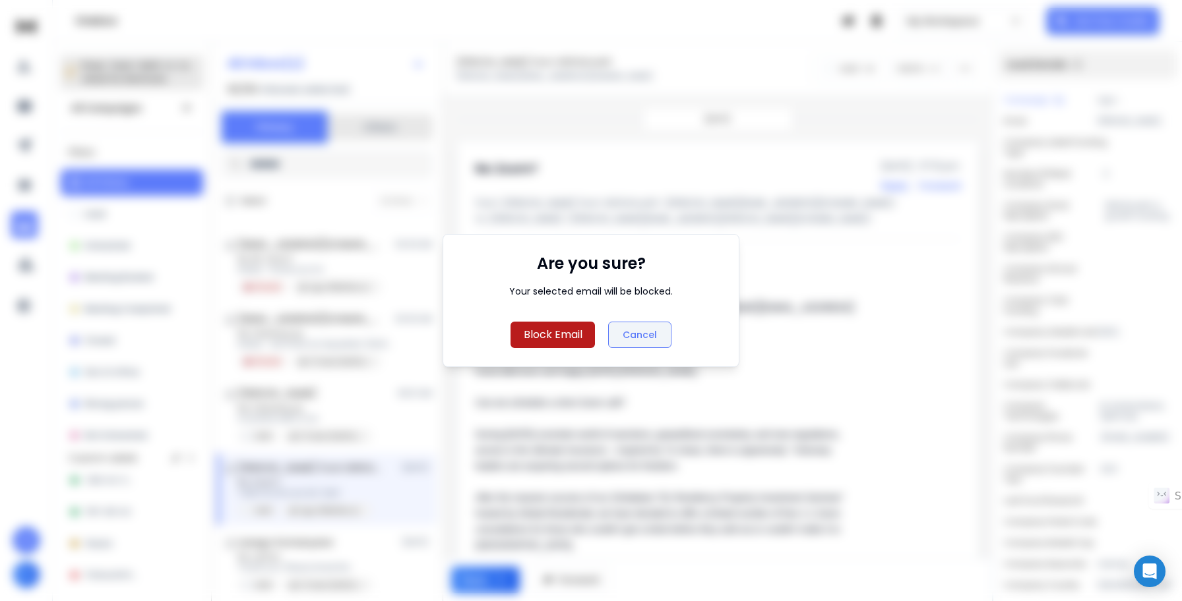
click at [555, 334] on button "Block Email" at bounding box center [552, 335] width 84 height 26
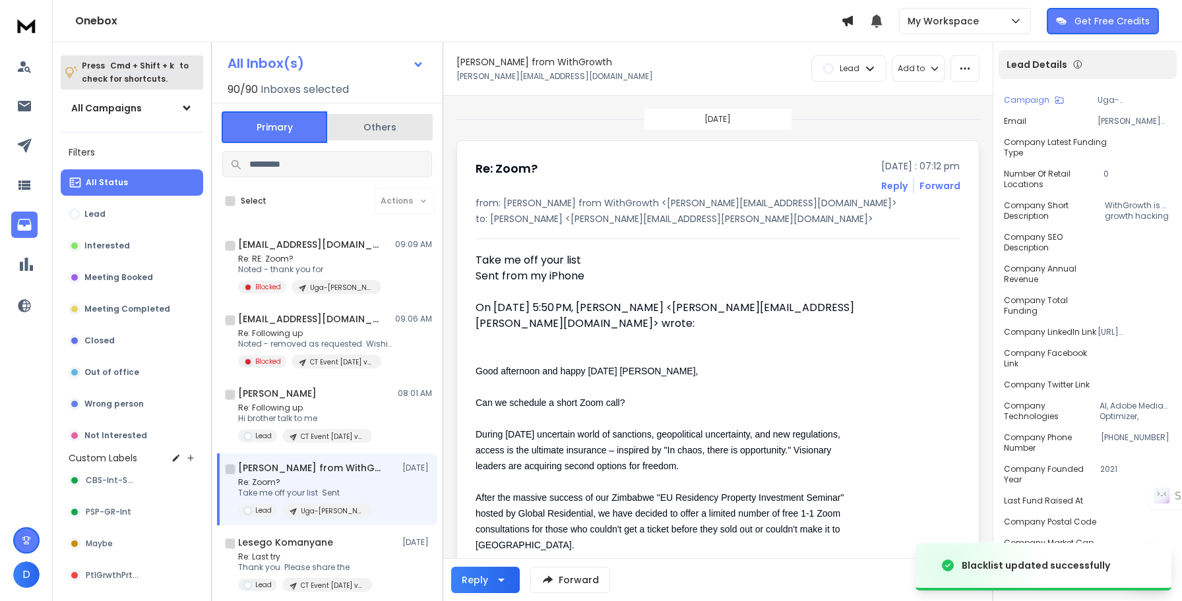
click at [875, 73] on icon at bounding box center [869, 68] width 11 height 11
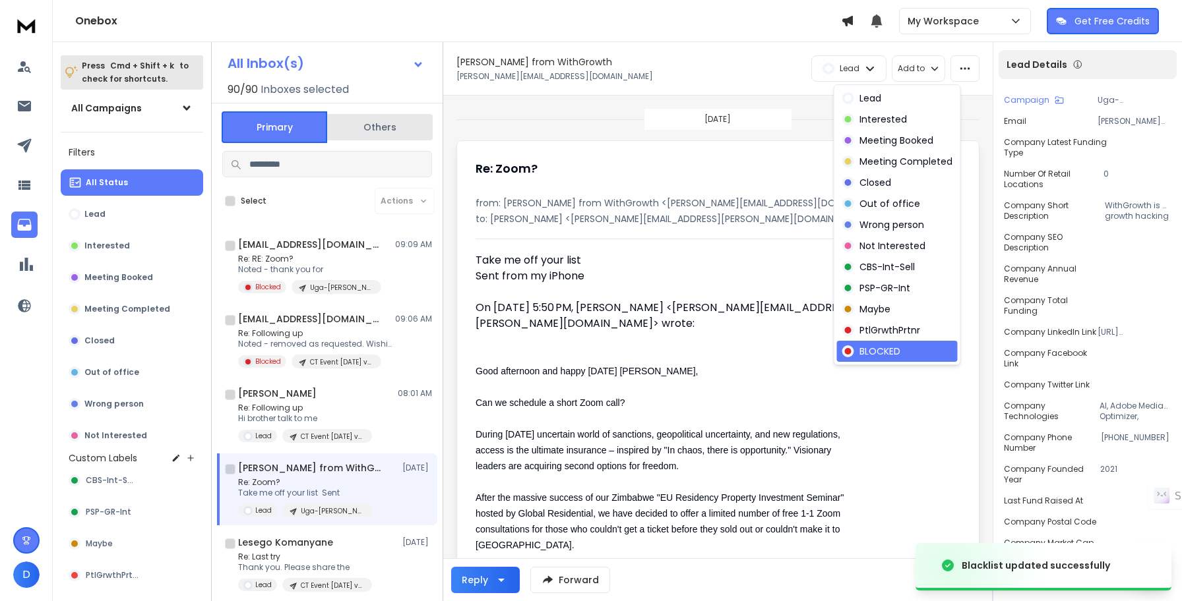
click at [874, 347] on p "BLOCKED" at bounding box center [879, 351] width 41 height 13
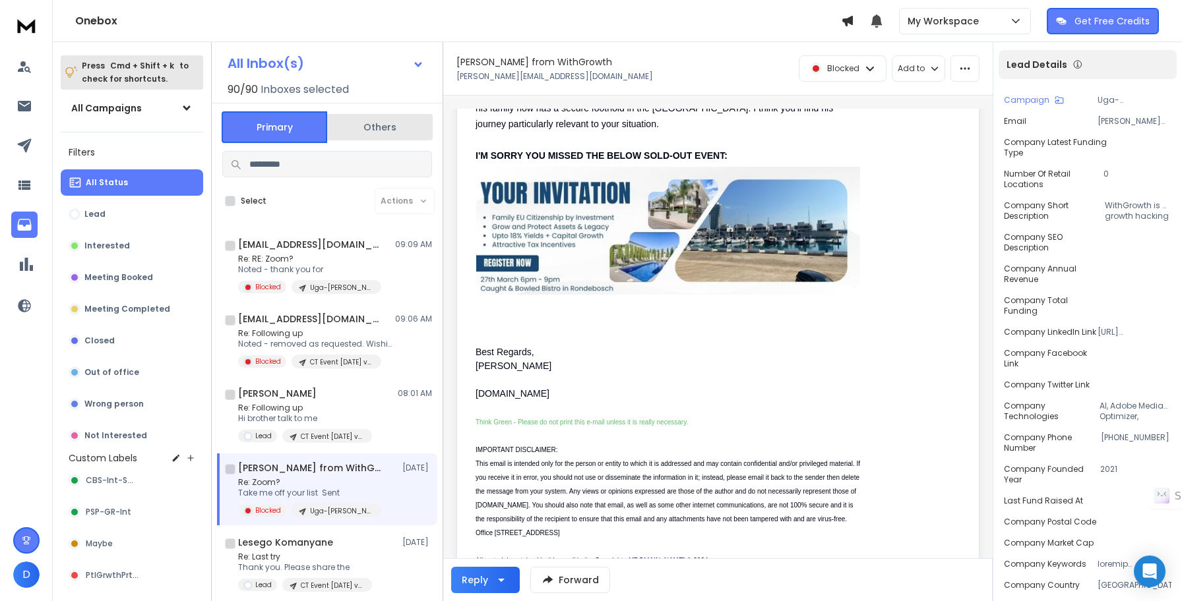
scroll to position [1476, 0]
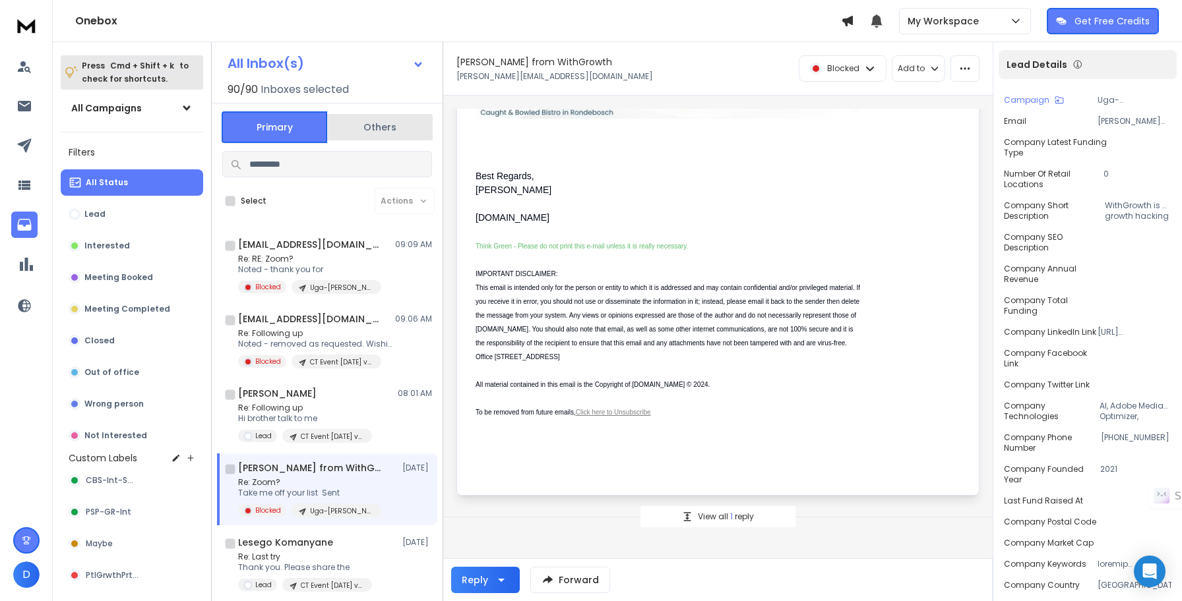
click at [622, 413] on link "Click here to Unsubscribe" at bounding box center [613, 412] width 75 height 7
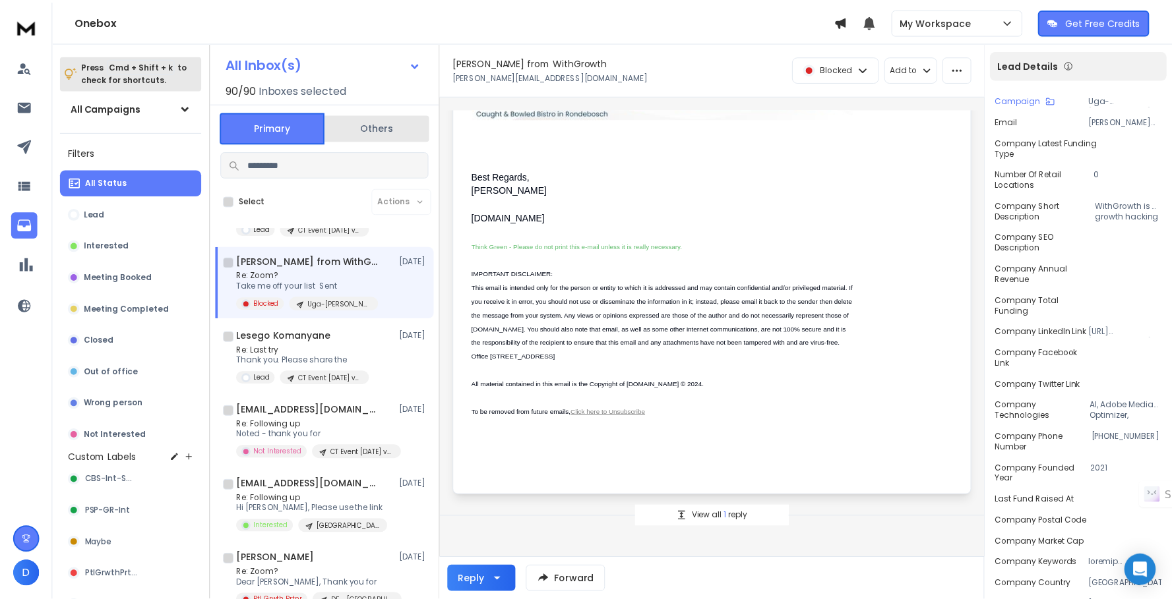
scroll to position [209, 0]
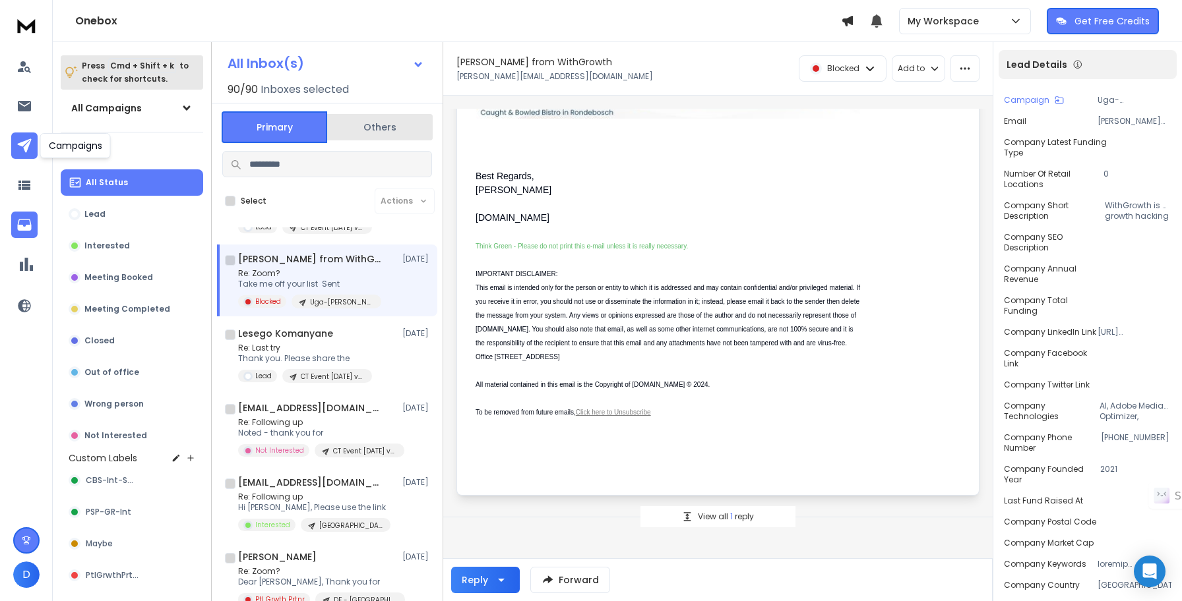
click at [25, 157] on link at bounding box center [24, 146] width 26 height 26
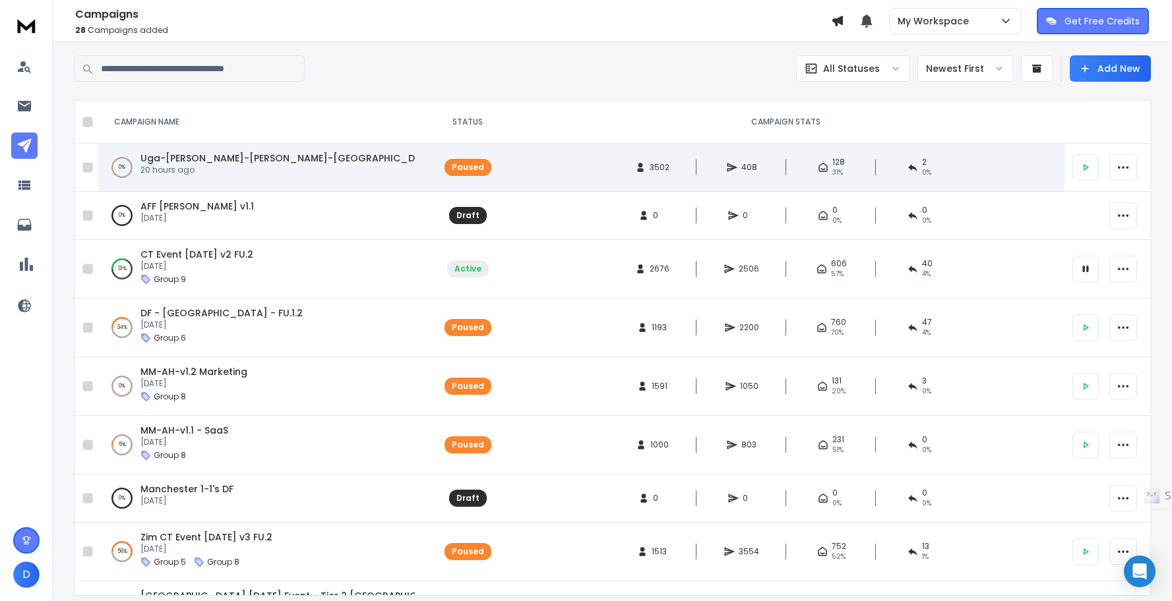
click at [171, 156] on span "Uga-[PERSON_NAME]-[PERSON_NAME]-[GEOGRAPHIC_DATA]" at bounding box center [289, 158] width 298 height 13
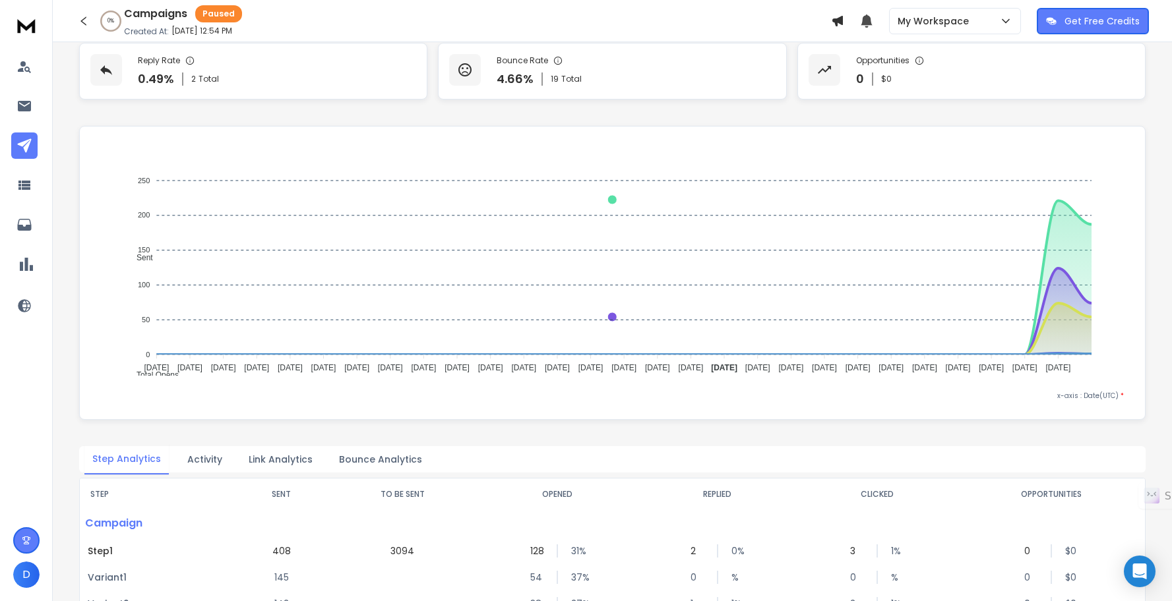
scroll to position [275, 0]
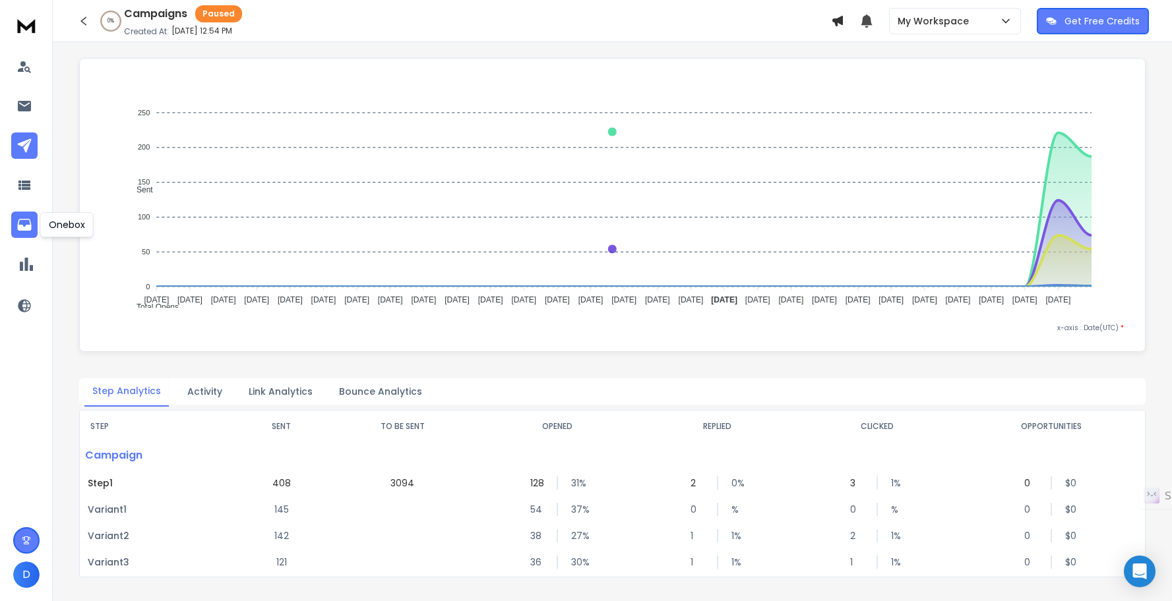
click at [29, 224] on icon at bounding box center [24, 225] width 16 height 16
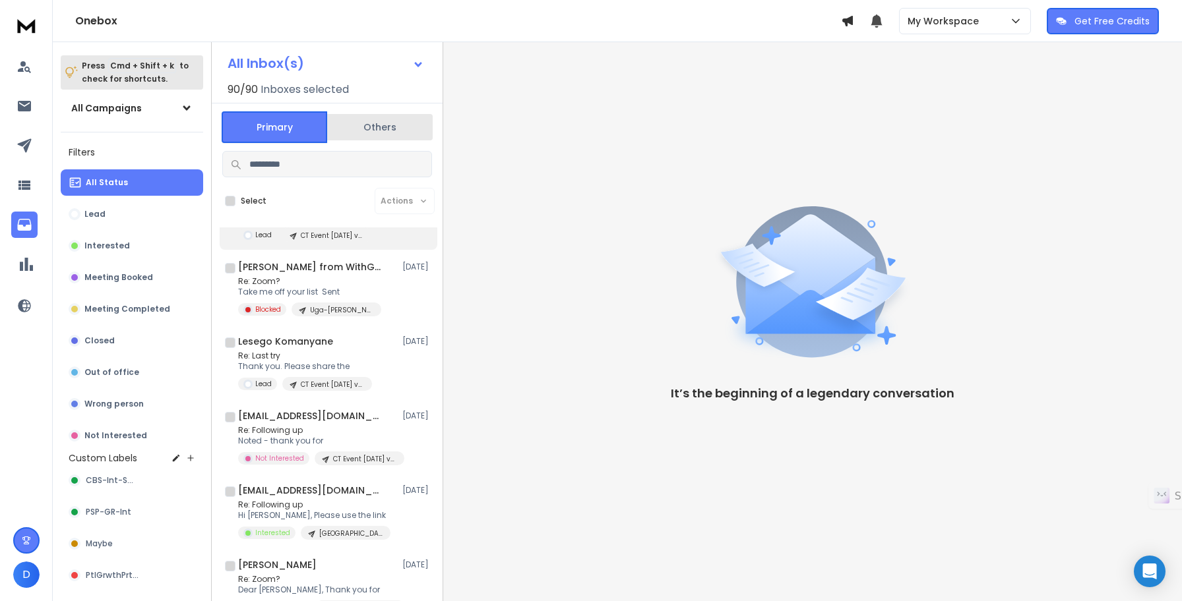
scroll to position [235, 0]
